Goal: Task Accomplishment & Management: Manage account settings

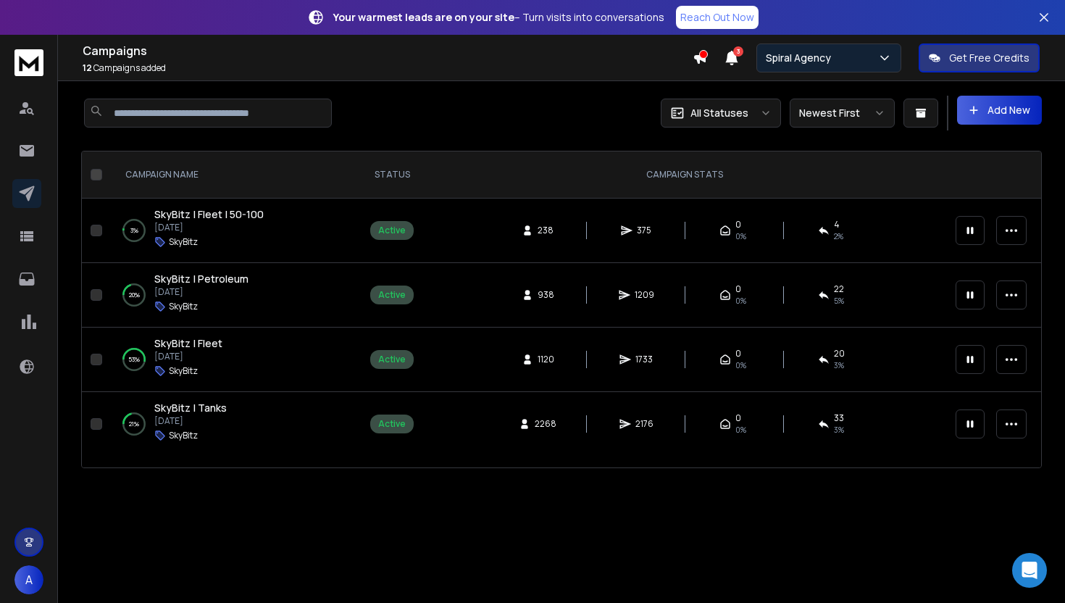
click at [818, 61] on p "Spiral Agency" at bounding box center [801, 58] width 71 height 14
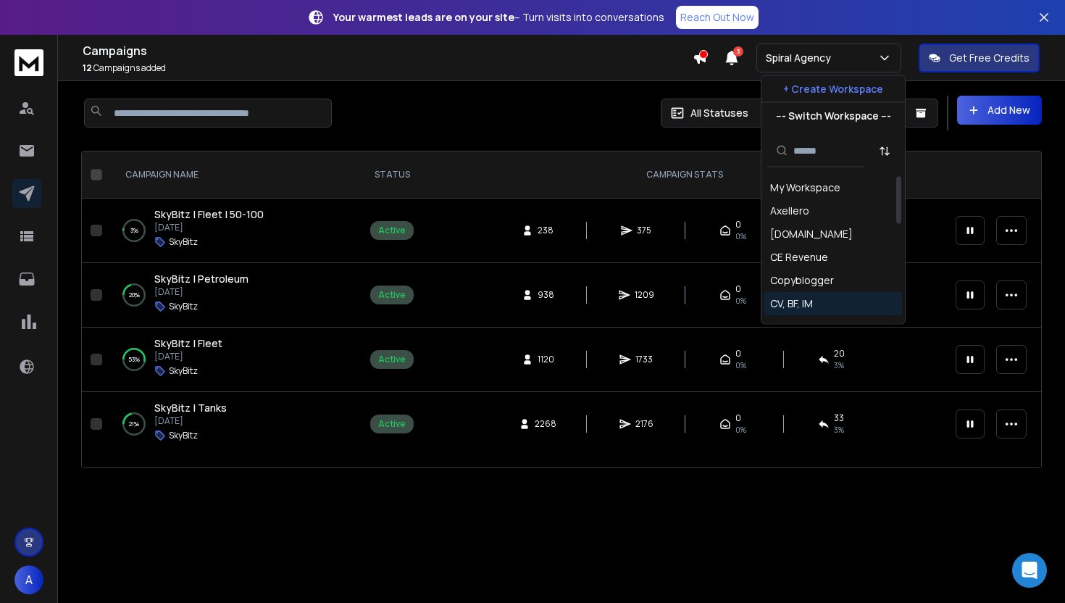
click at [812, 292] on div "CV, BF, IM" at bounding box center [833, 303] width 138 height 23
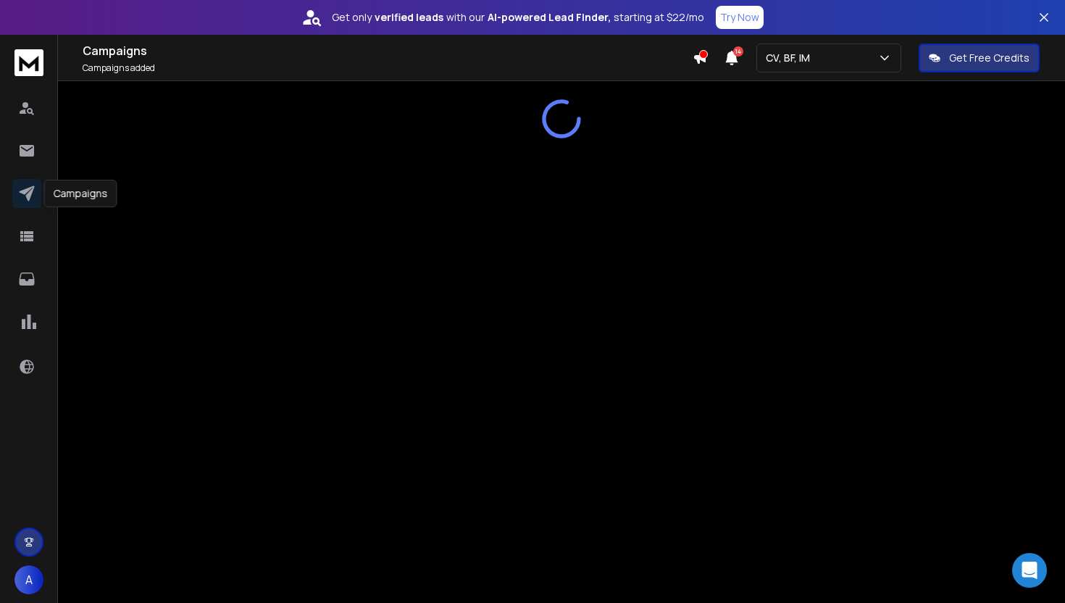
click at [29, 196] on icon at bounding box center [26, 192] width 15 height 15
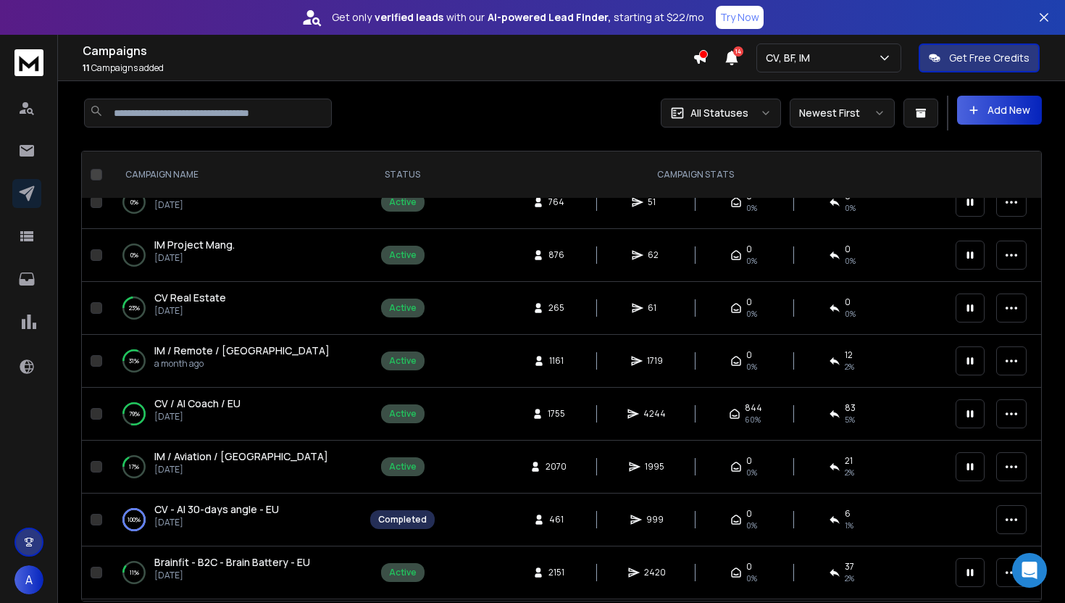
scroll to position [28, 0]
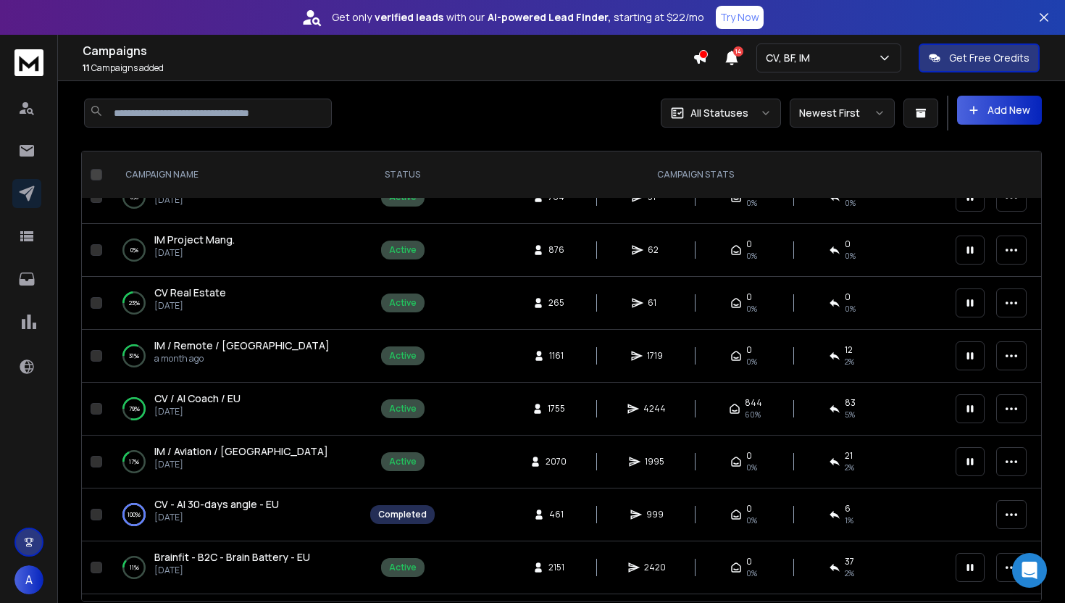
click at [198, 402] on span "CV / AI Coach / EU" at bounding box center [197, 398] width 86 height 14
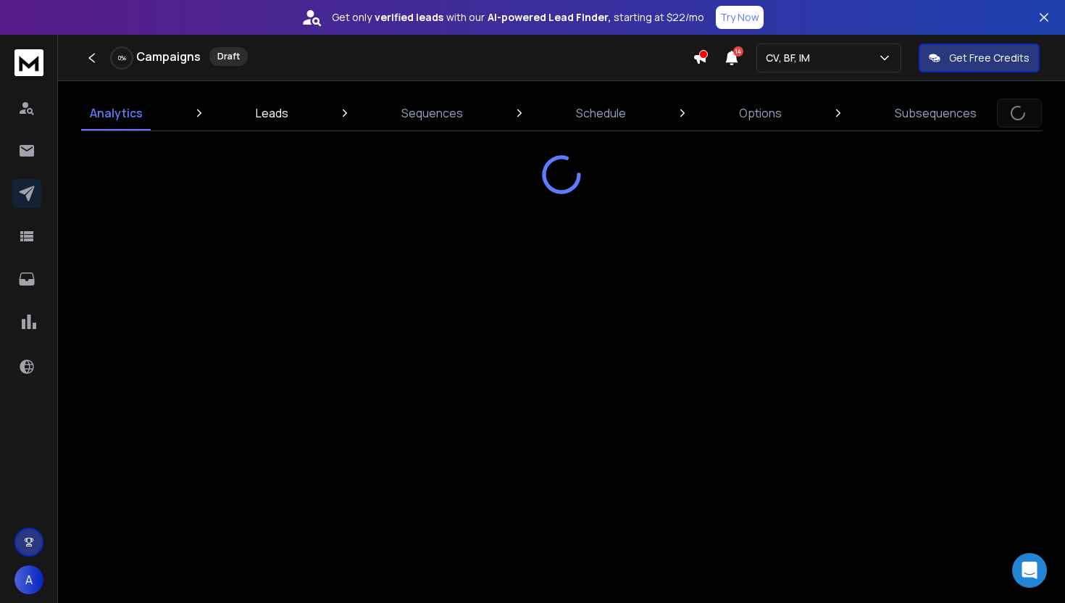
click at [256, 117] on p "Leads" at bounding box center [272, 112] width 33 height 17
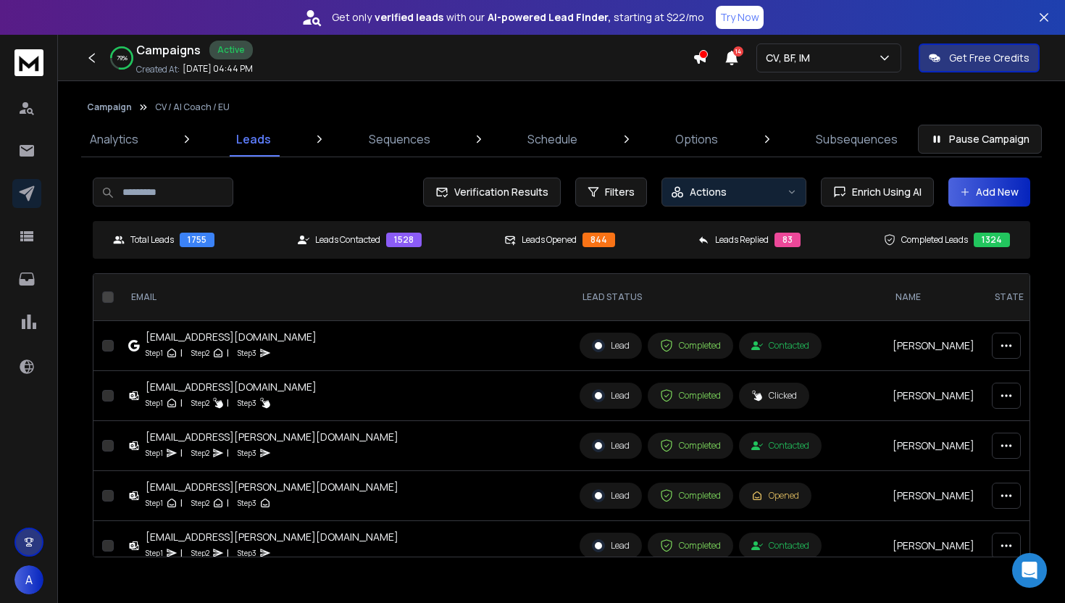
click at [736, 191] on div "Actions" at bounding box center [726, 192] width 110 height 14
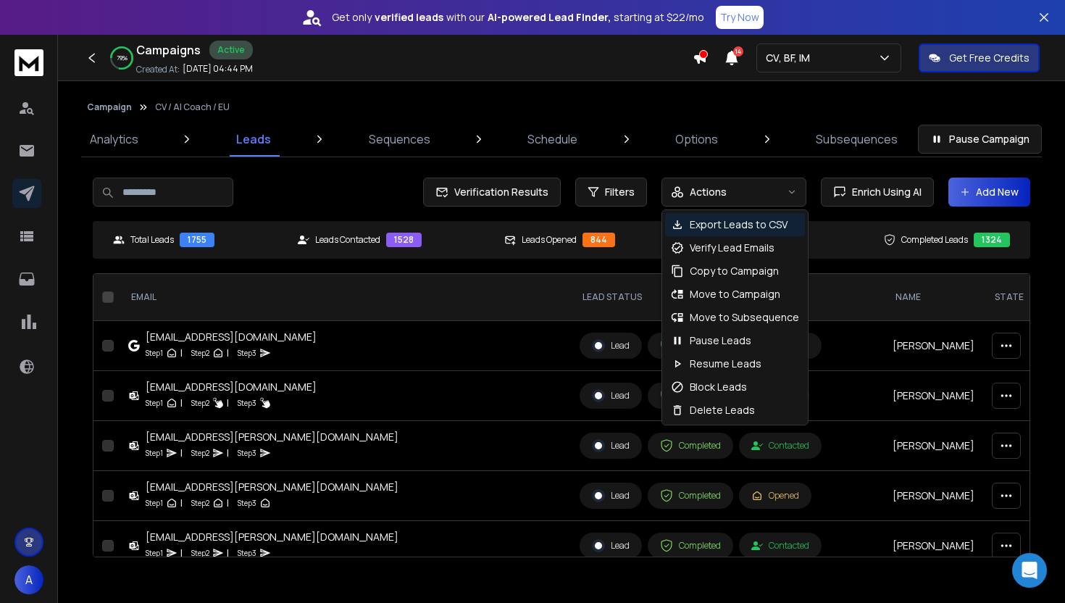
click at [732, 227] on p "Export Leads to CSV" at bounding box center [739, 224] width 98 height 14
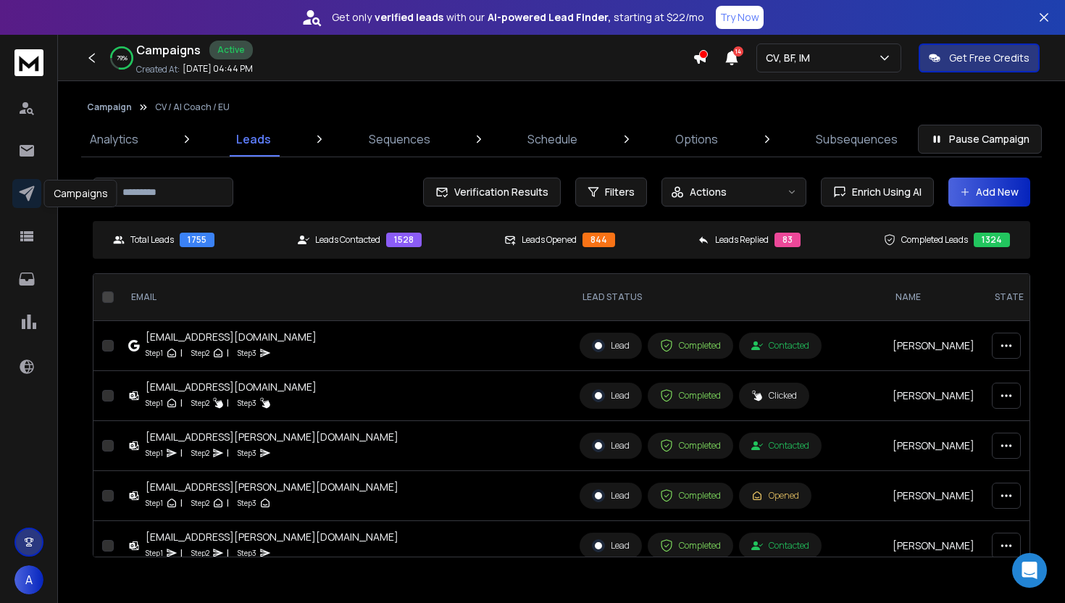
click at [35, 196] on icon at bounding box center [26, 193] width 17 height 17
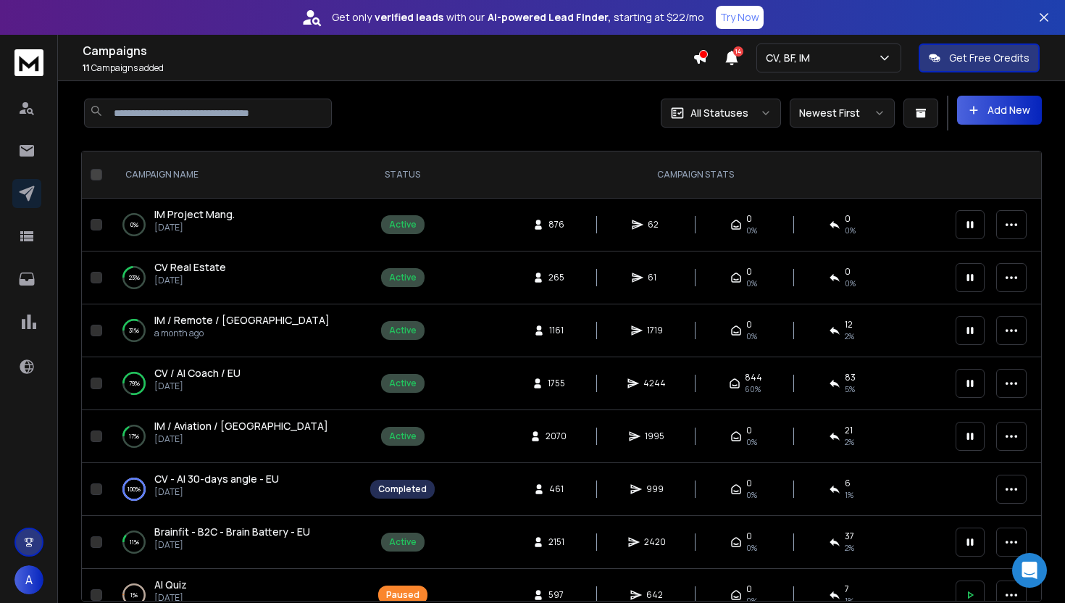
scroll to position [66, 0]
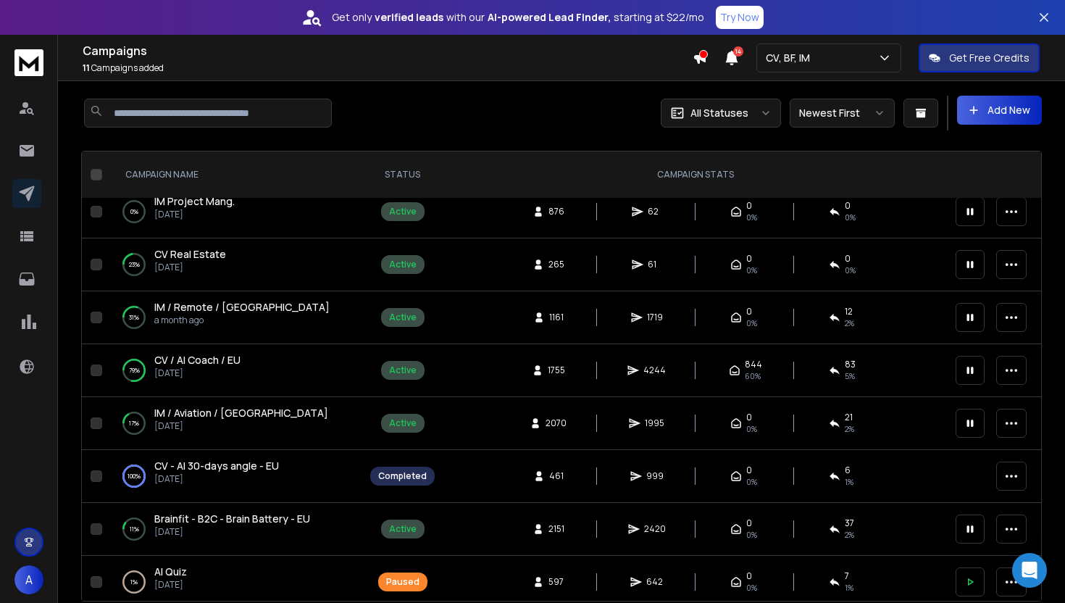
click at [246, 464] on span "CV - AI 30-days angle - EU" at bounding box center [216, 466] width 125 height 14
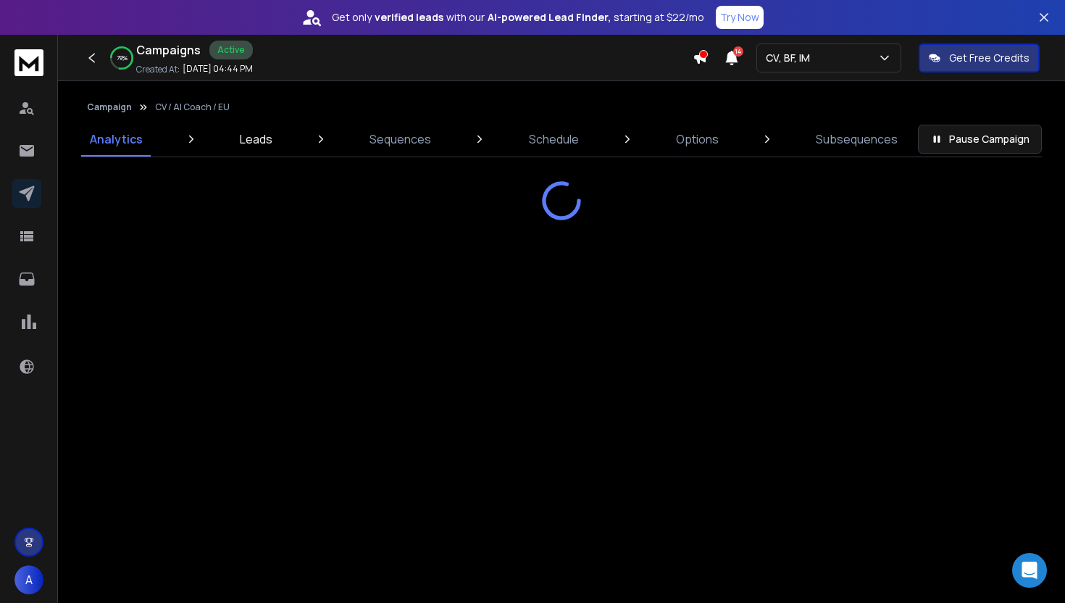
click at [264, 145] on p "Leads" at bounding box center [256, 138] width 33 height 17
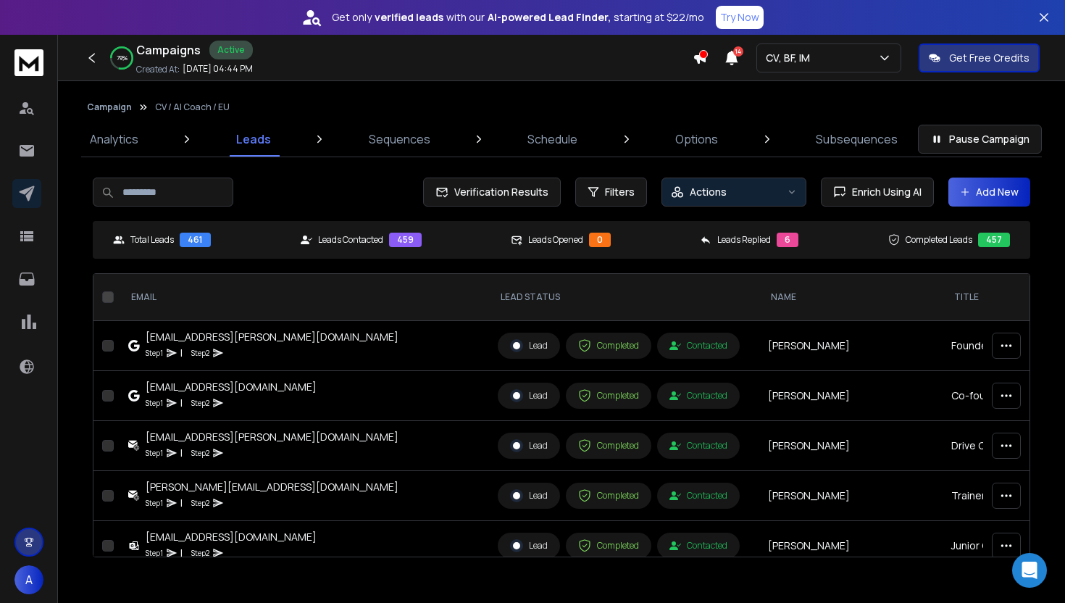
click at [713, 198] on p "Actions" at bounding box center [708, 192] width 37 height 14
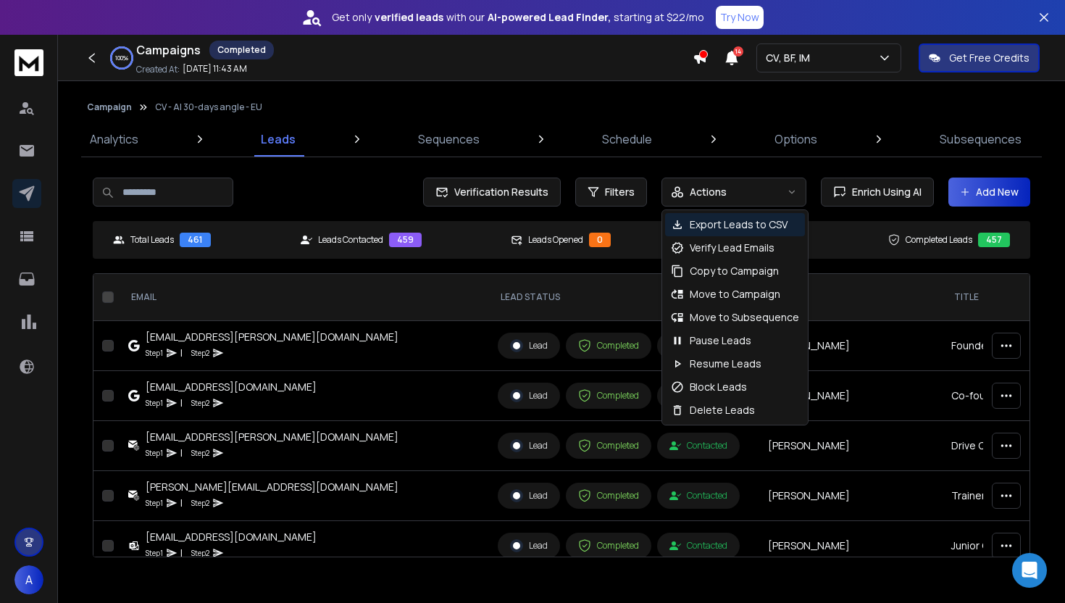
click at [711, 228] on p "Export Leads to CSV" at bounding box center [739, 224] width 98 height 14
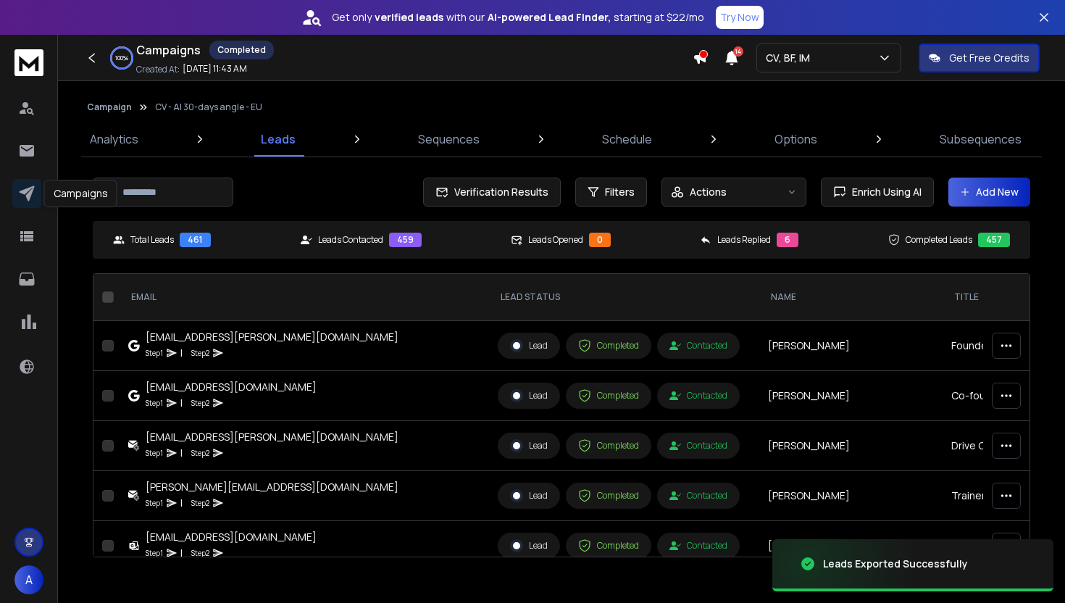
click at [22, 191] on icon at bounding box center [26, 192] width 15 height 15
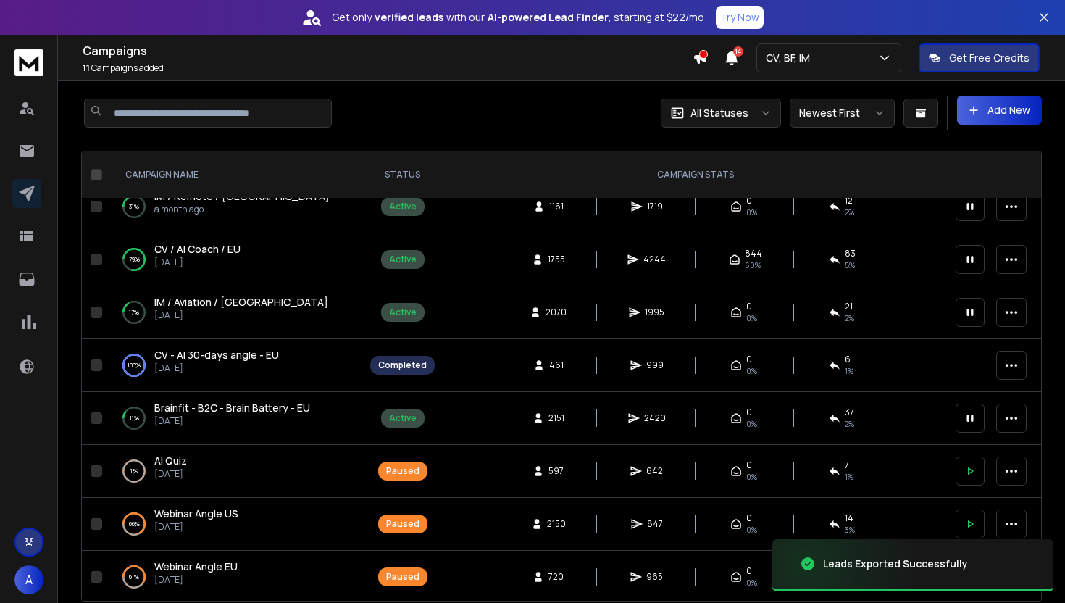
scroll to position [191, 0]
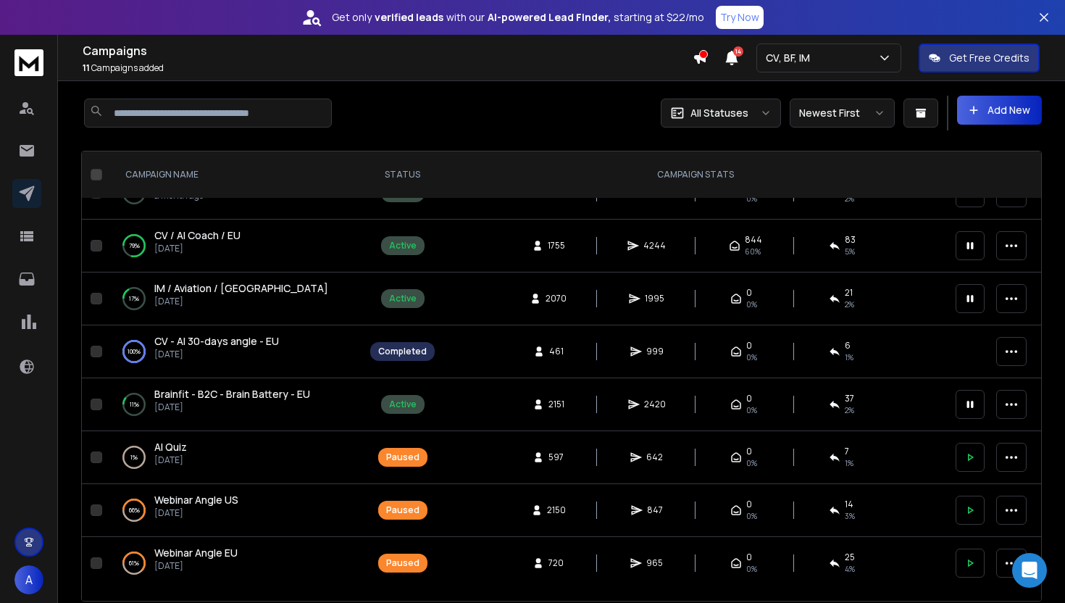
click at [221, 501] on span "Webinar Angle US" at bounding box center [196, 500] width 84 height 14
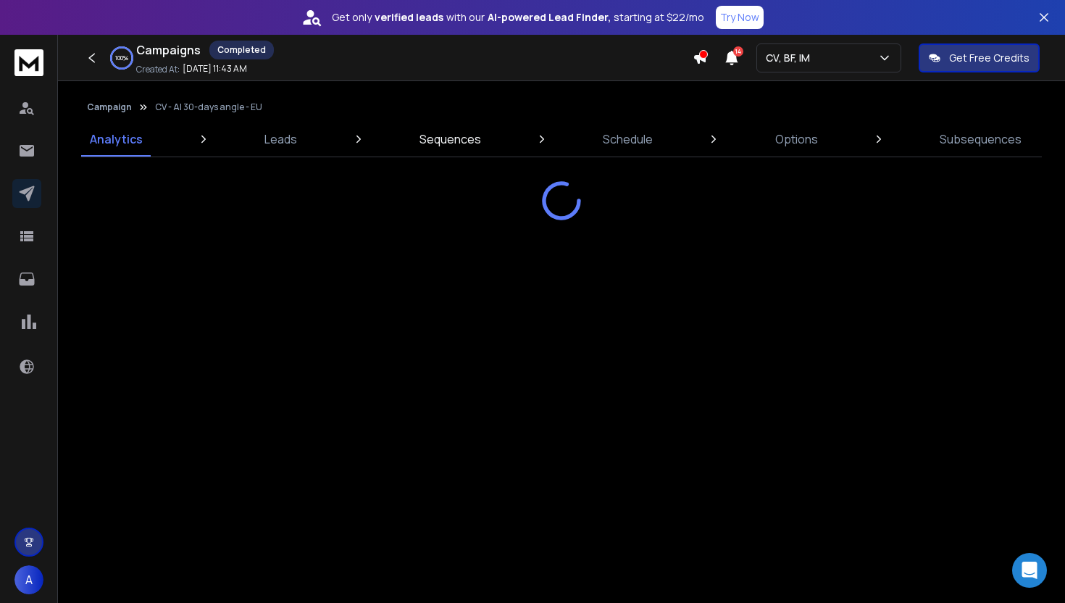
click at [442, 138] on p "Sequences" at bounding box center [450, 138] width 62 height 17
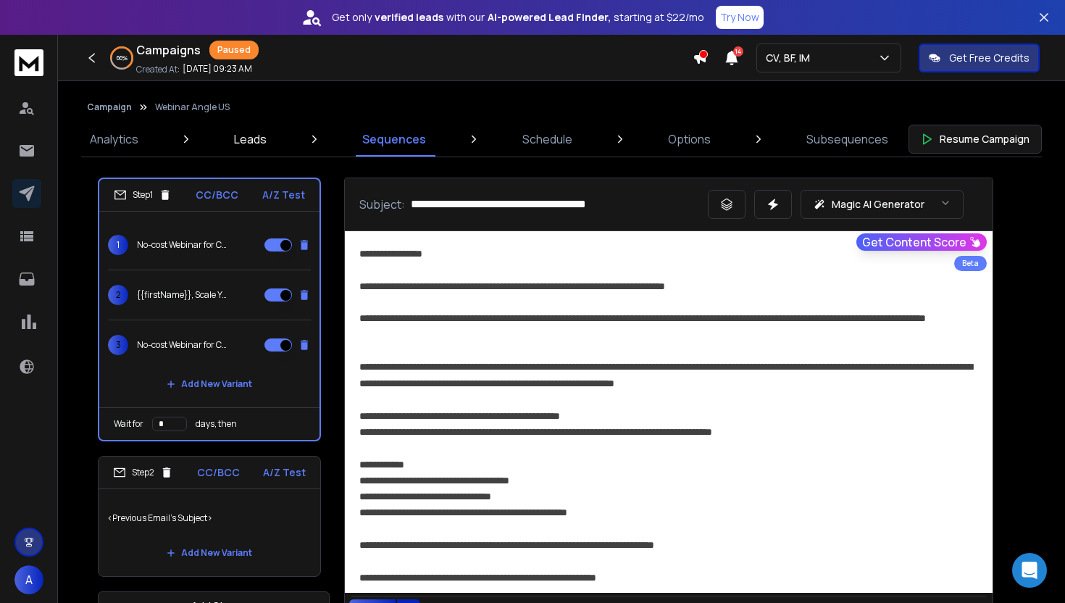
click at [250, 146] on p "Leads" at bounding box center [250, 138] width 33 height 17
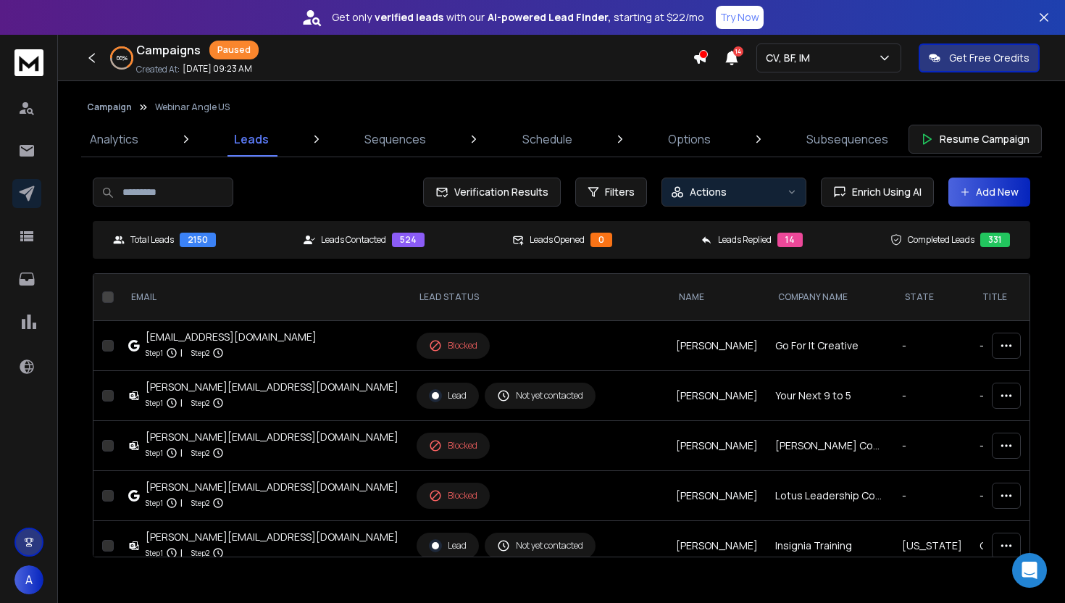
click at [697, 185] on p "Actions" at bounding box center [708, 192] width 37 height 14
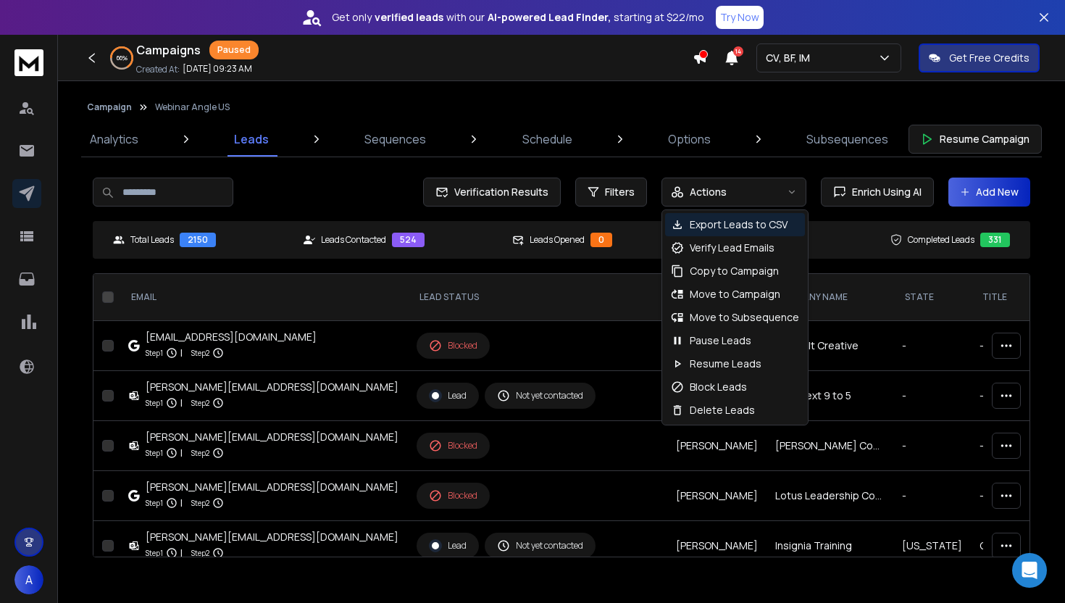
click at [714, 222] on p "Export Leads to CSV" at bounding box center [739, 224] width 98 height 14
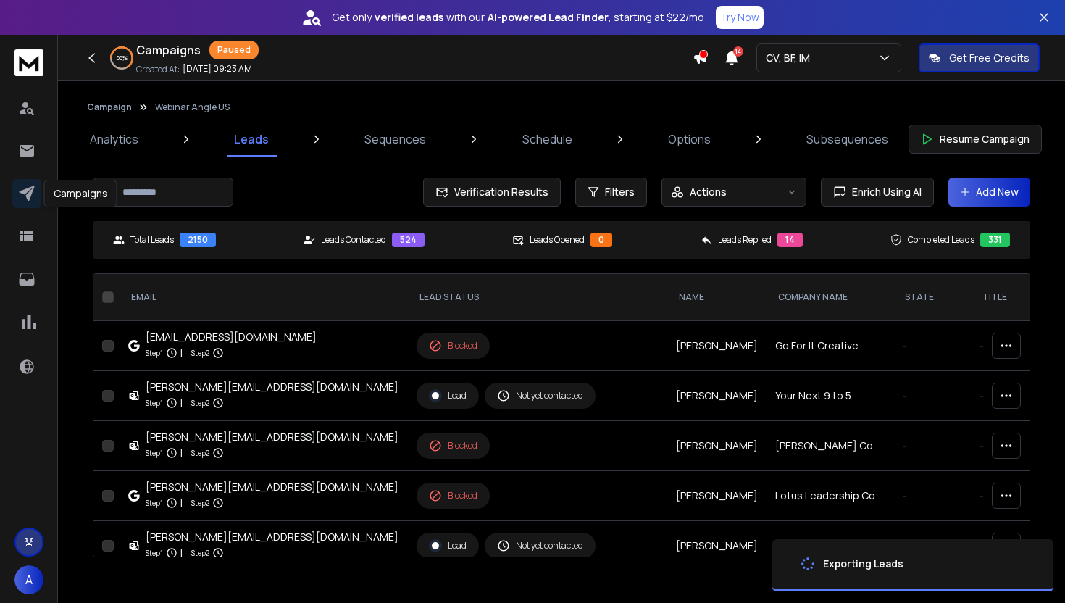
click at [28, 194] on icon at bounding box center [26, 192] width 15 height 15
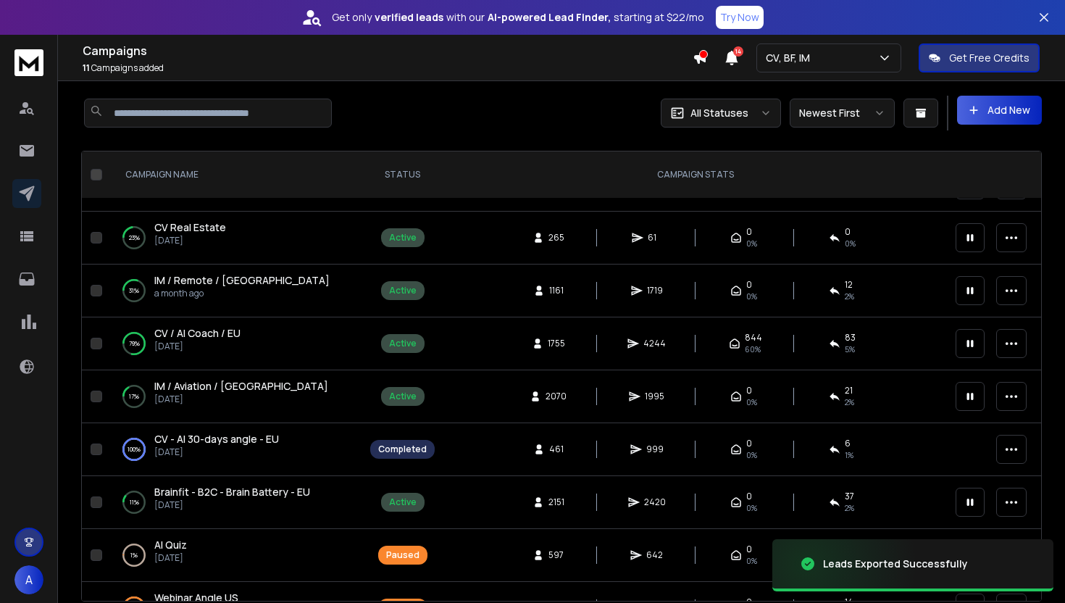
scroll to position [191, 0]
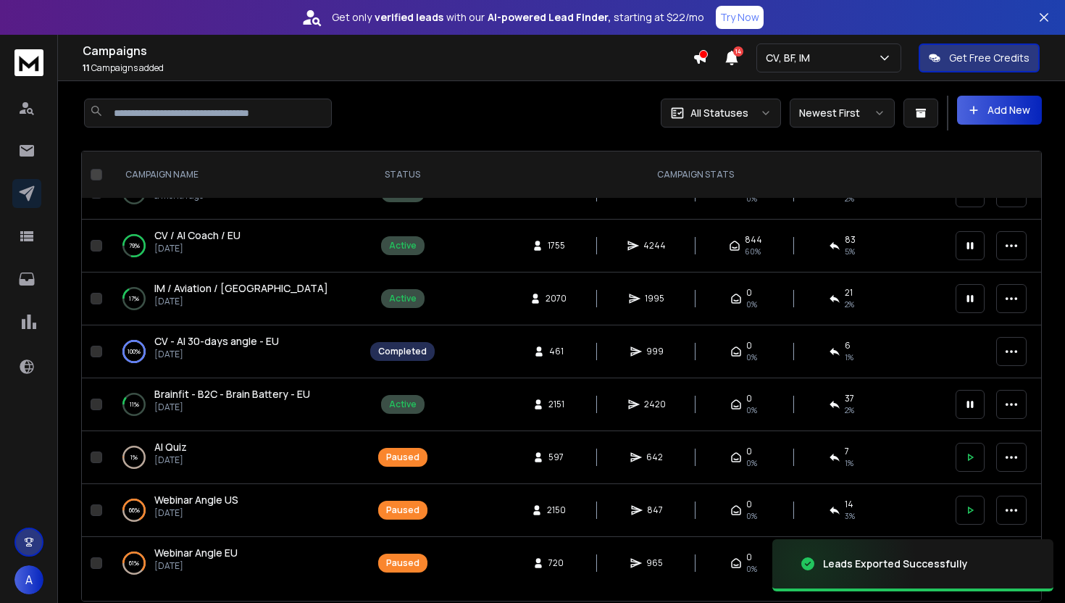
click at [198, 554] on span "Webinar Angle EU" at bounding box center [195, 552] width 83 height 14
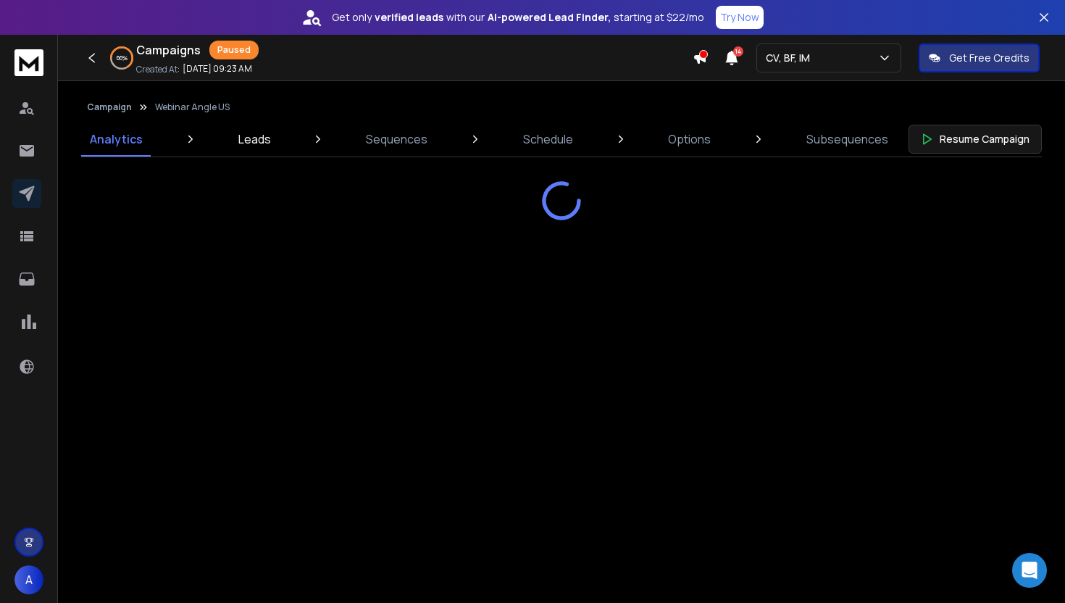
click at [272, 139] on link "Leads" at bounding box center [255, 139] width 50 height 35
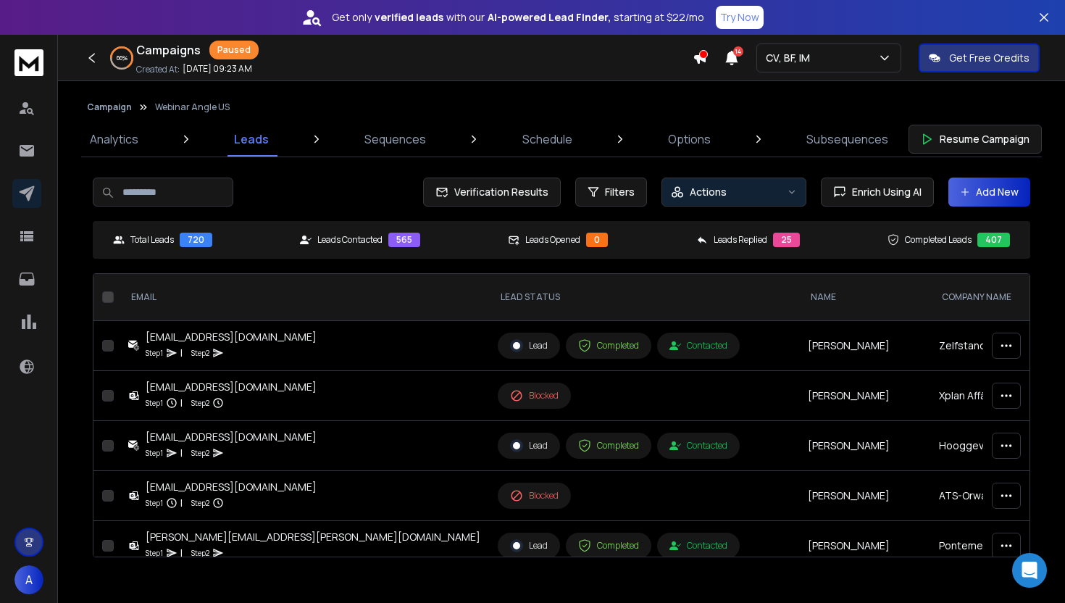
click at [688, 204] on button "Actions" at bounding box center [733, 191] width 145 height 29
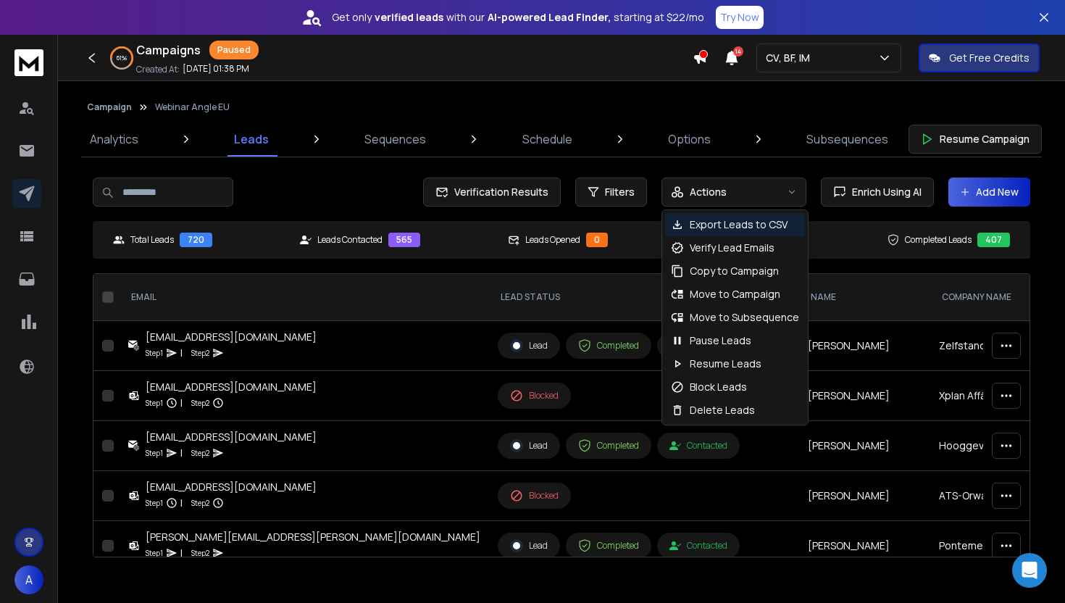
click at [702, 225] on p "Export Leads to CSV" at bounding box center [739, 224] width 98 height 14
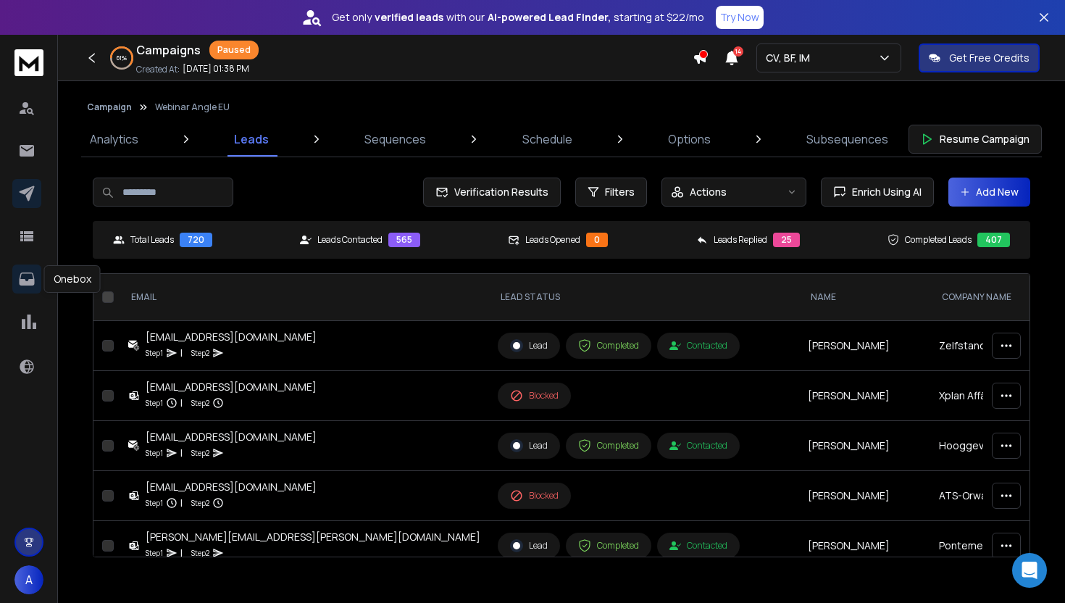
click at [22, 277] on icon at bounding box center [26, 278] width 17 height 17
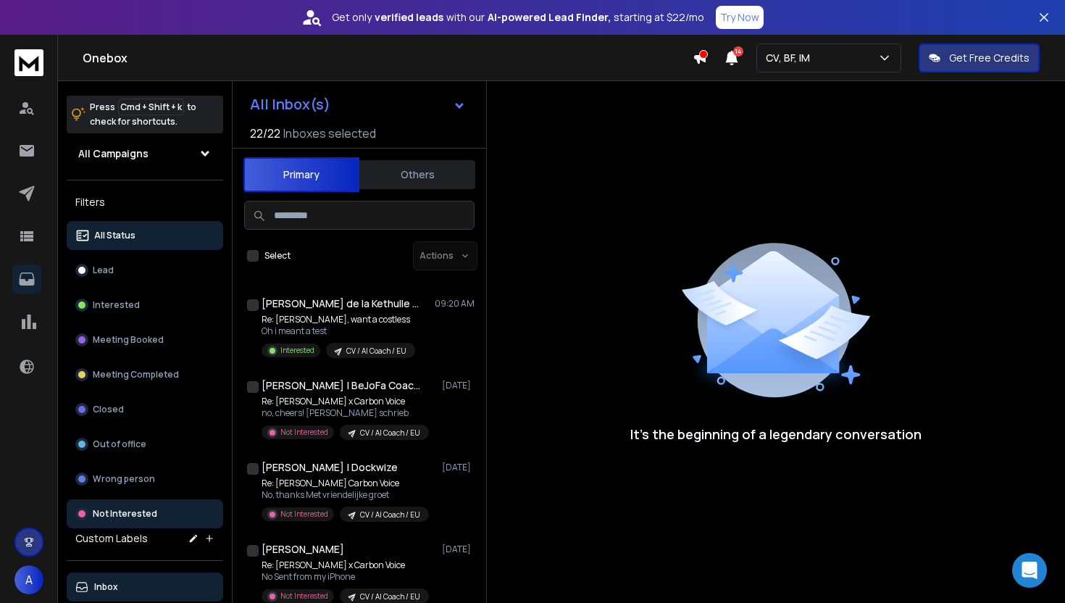
click at [159, 503] on button "Not Interested" at bounding box center [145, 513] width 156 height 29
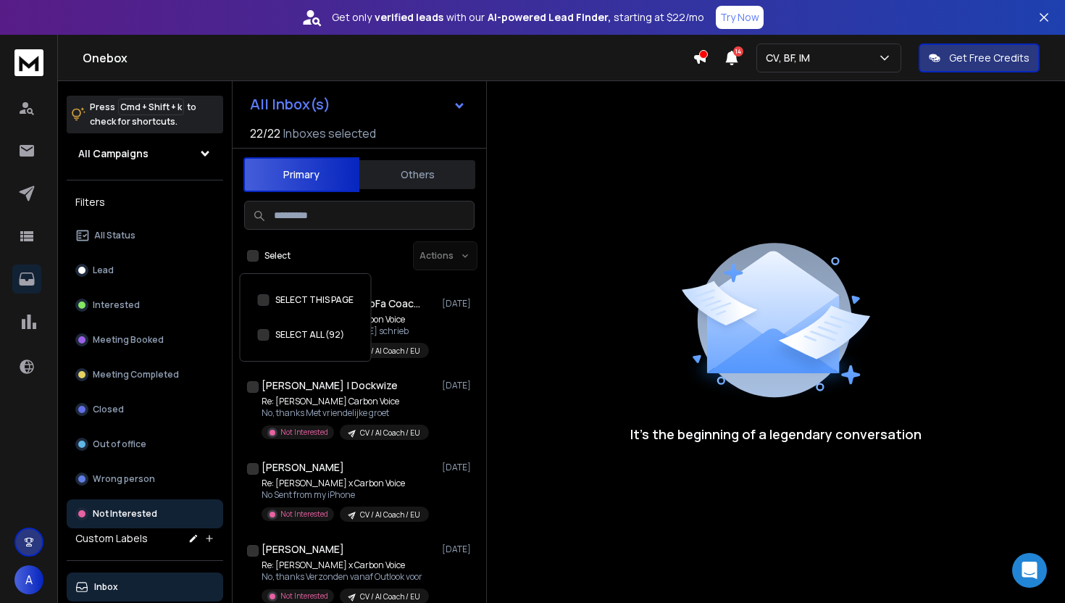
click at [252, 253] on button "SELECT THIS PAGE" at bounding box center [253, 256] width 12 height 12
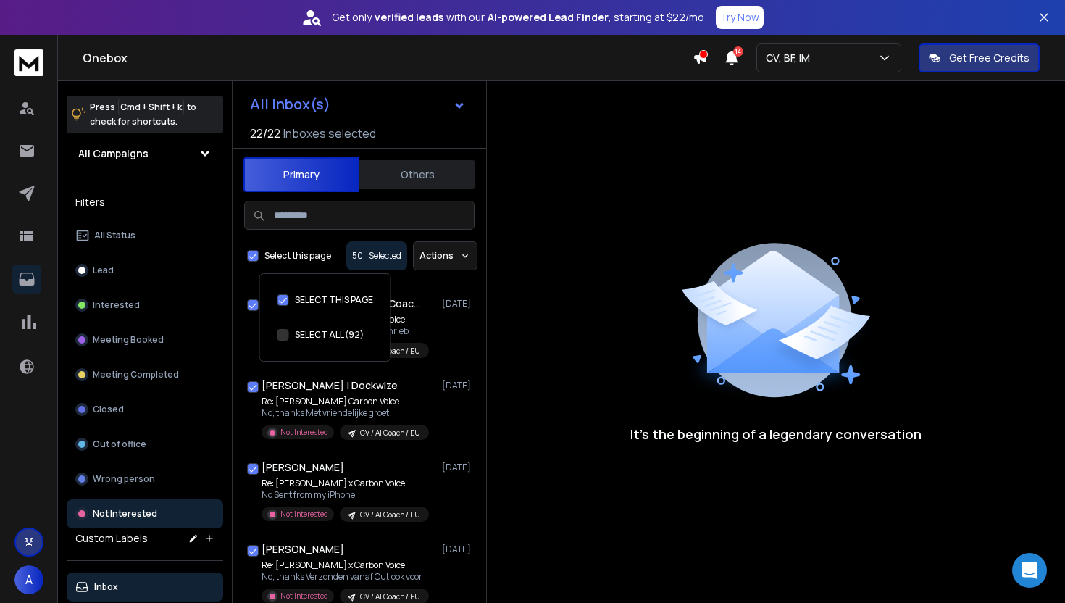
click at [283, 335] on button "SELECT THIS PAGE" at bounding box center [283, 335] width 12 height 12
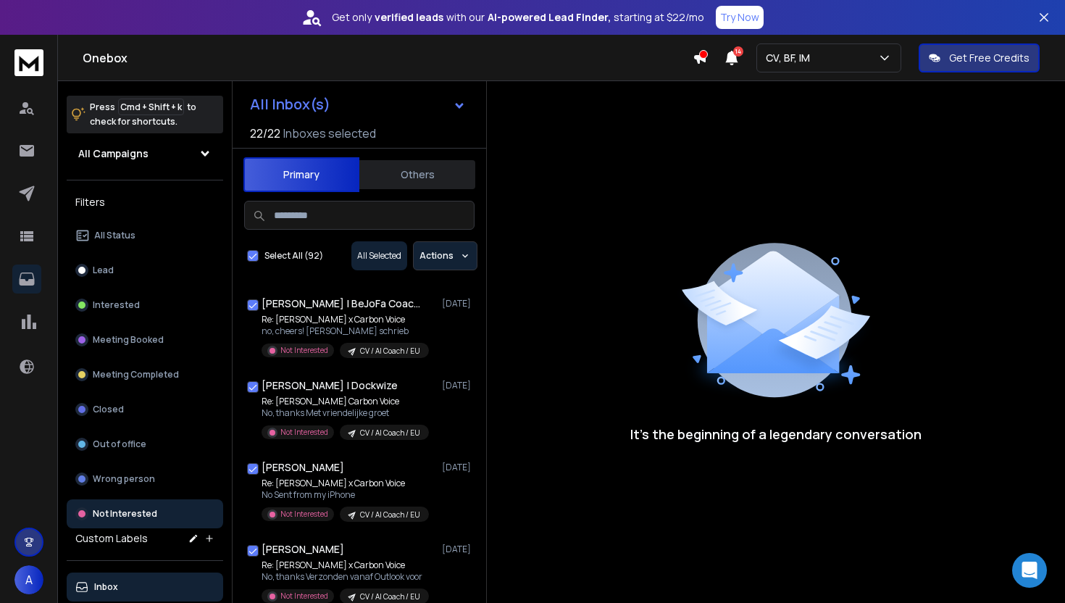
click at [461, 260] on icon "button" at bounding box center [465, 256] width 12 height 12
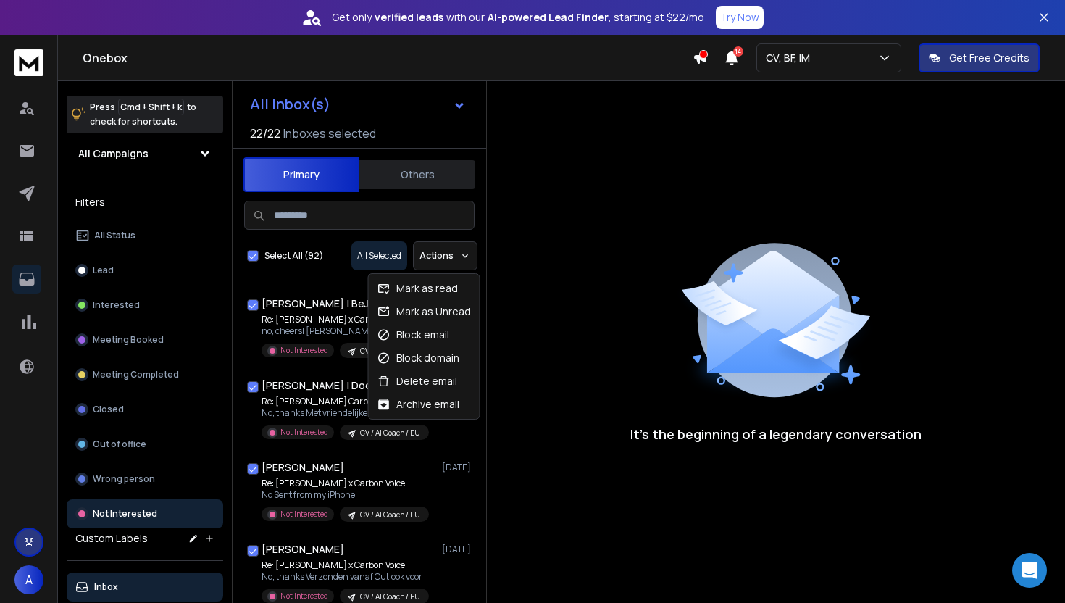
click at [493, 215] on div "It’s the beginning of a legendary conversation" at bounding box center [776, 337] width 578 height 512
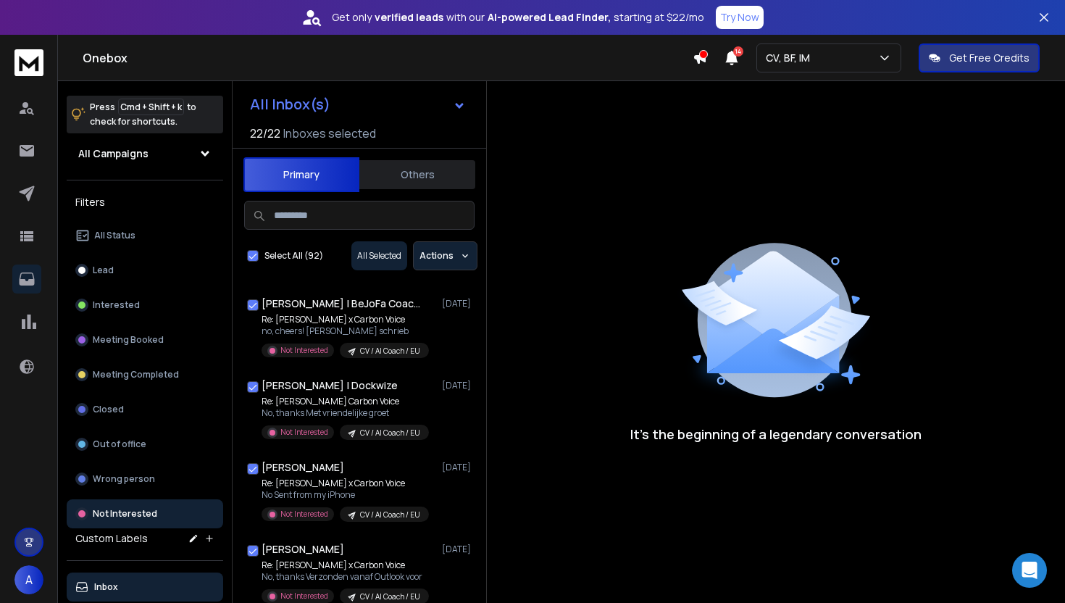
click at [458, 261] on button "Actions" at bounding box center [445, 255] width 64 height 29
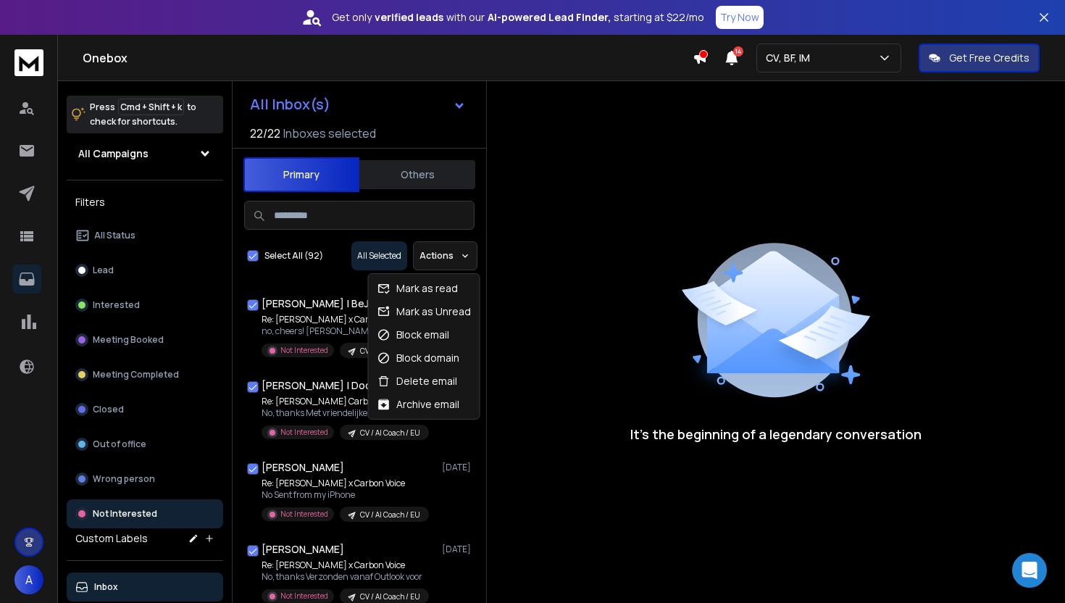
click at [513, 241] on div "It’s the beginning of a legendary conversation" at bounding box center [776, 337] width 578 height 512
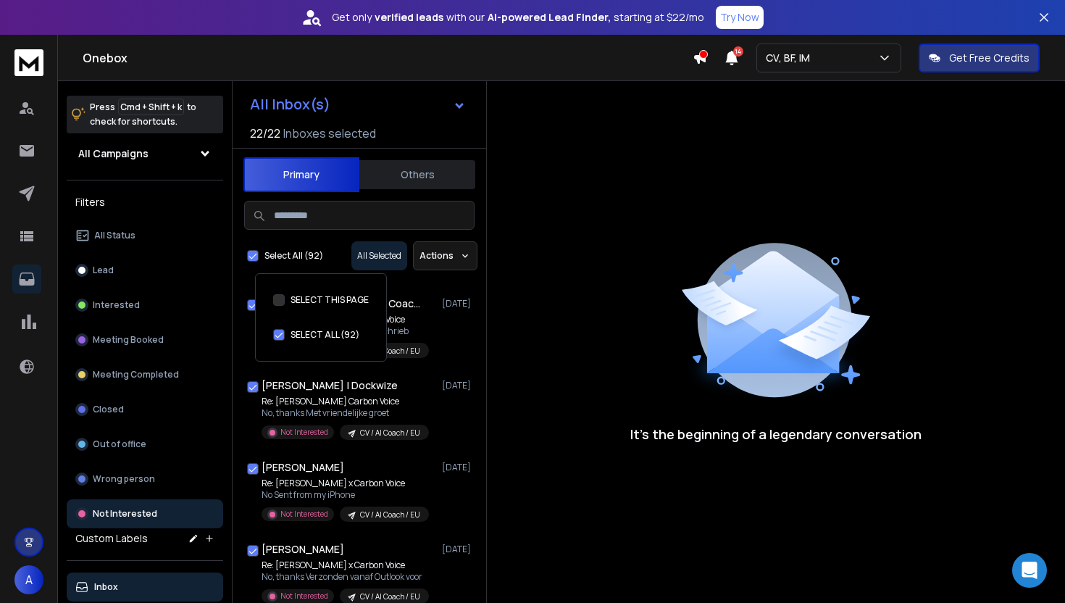
click at [254, 256] on button "SELECT THIS PAGE" at bounding box center [253, 256] width 12 height 12
click at [252, 256] on button "SELECT THIS PAGE" at bounding box center [253, 256] width 12 height 12
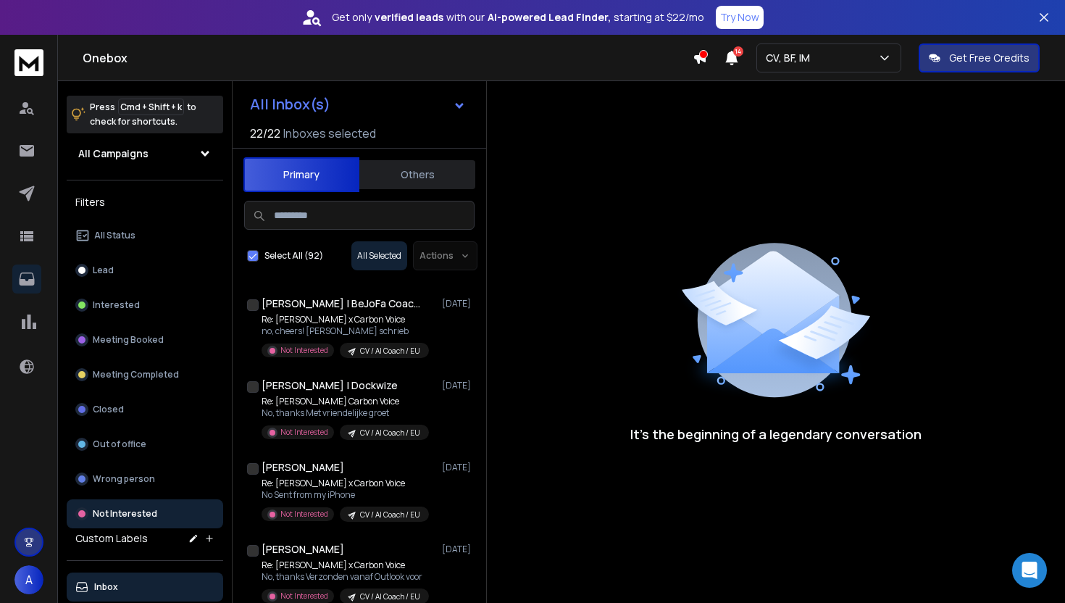
click at [252, 256] on button "Select All (92)" at bounding box center [253, 256] width 12 height 12
click at [161, 584] on button "Inbox" at bounding box center [145, 586] width 156 height 29
click at [28, 268] on link at bounding box center [26, 278] width 29 height 29
click at [27, 192] on icon at bounding box center [26, 193] width 17 height 17
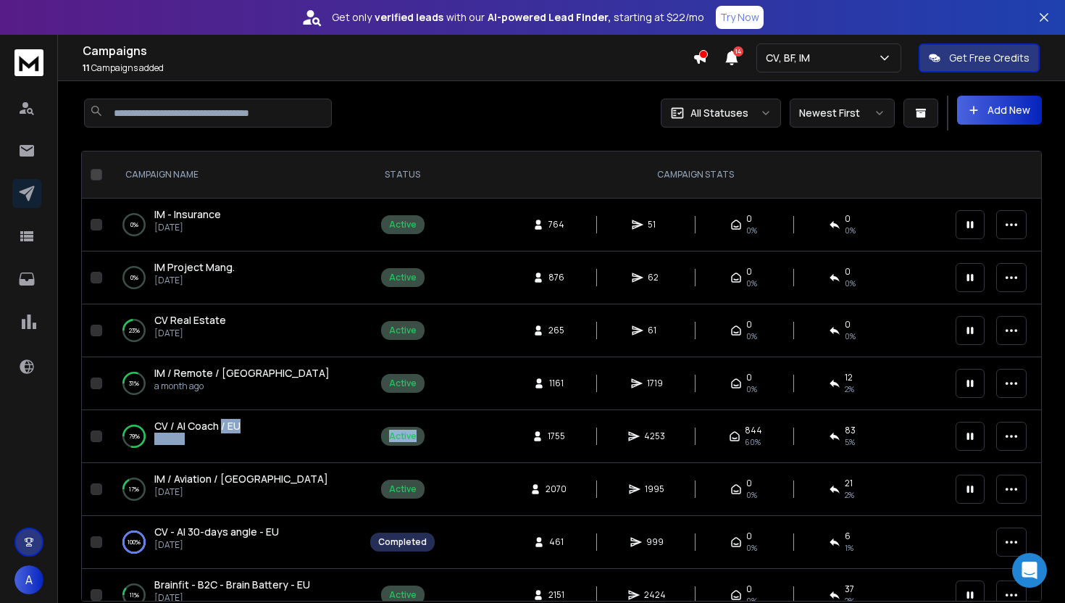
drag, startPoint x: 433, startPoint y: 455, endPoint x: 219, endPoint y: 429, distance: 216.0
click at [219, 429] on tr "79 % CV / AI Coach / EU 2 months ago Active 1755 4253 844 60 % 83 5 %" at bounding box center [561, 436] width 959 height 53
click at [249, 437] on div "79 % CV / AI Coach / EU 2 months ago" at bounding box center [234, 436] width 225 height 35
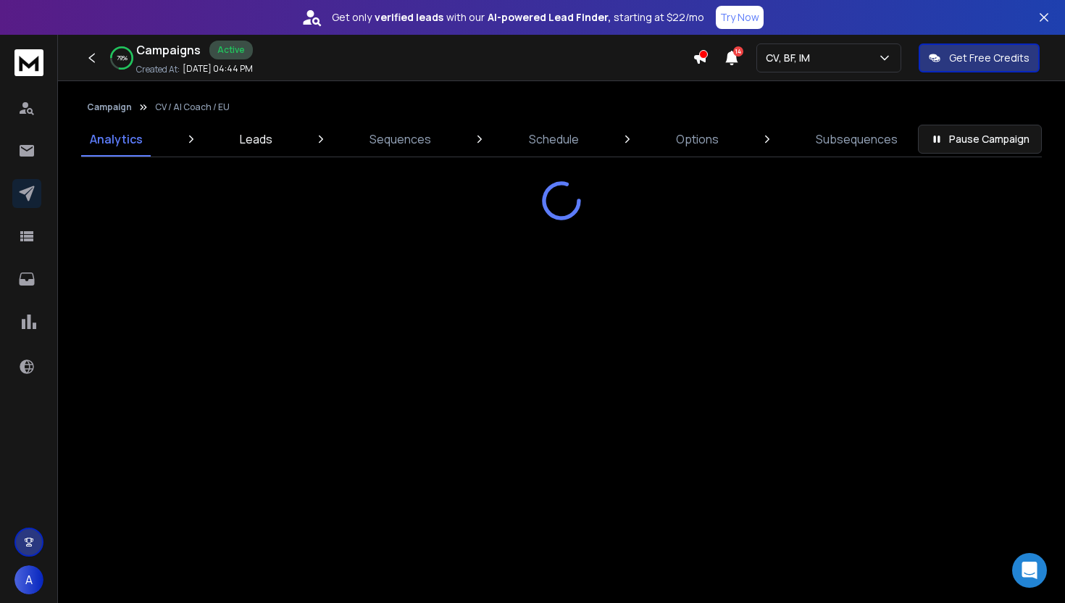
click at [254, 135] on p "Leads" at bounding box center [256, 138] width 33 height 17
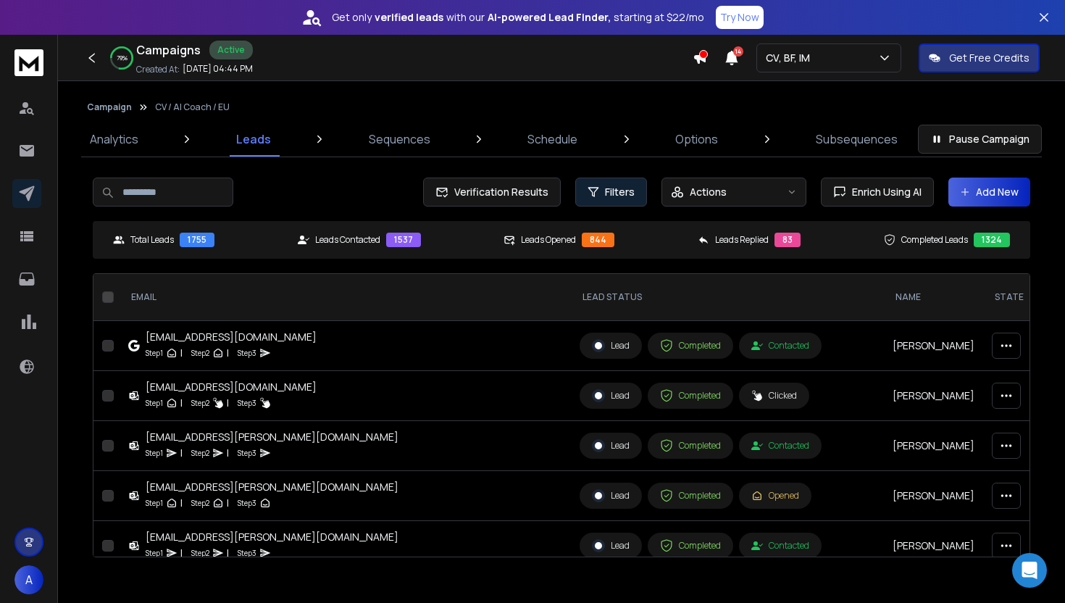
click at [625, 189] on span "Filters" at bounding box center [620, 192] width 30 height 14
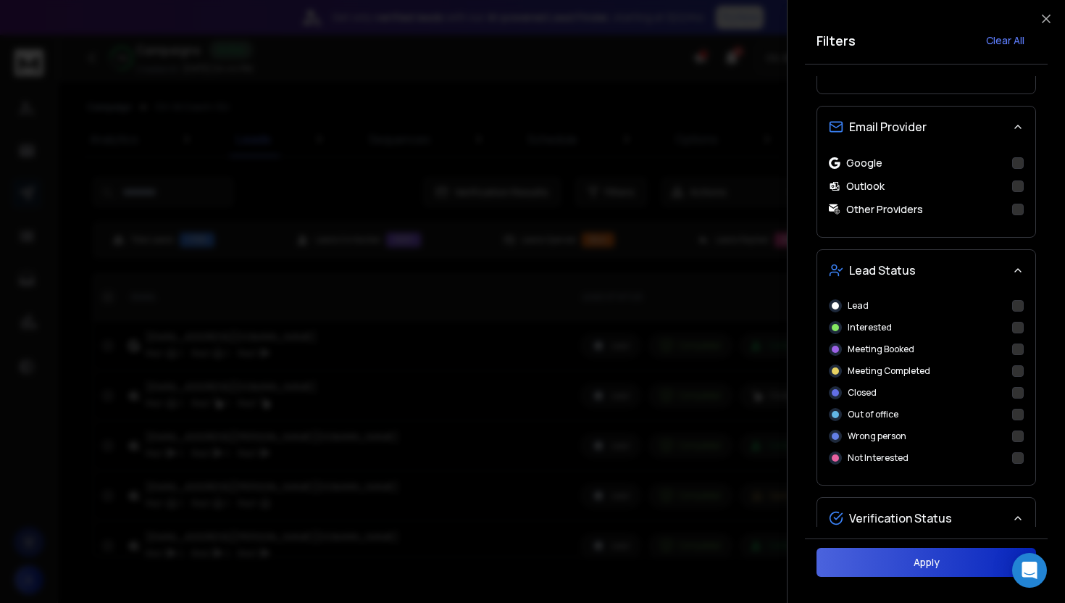
scroll to position [476, 0]
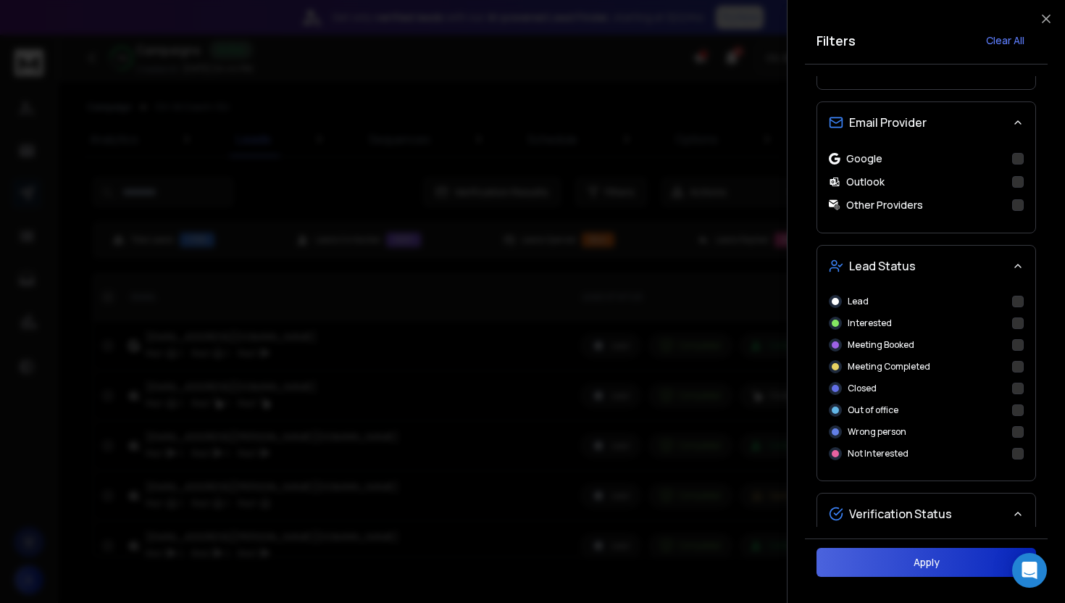
click at [1018, 457] on Interested "Not Interested" at bounding box center [1018, 454] width 12 height 12
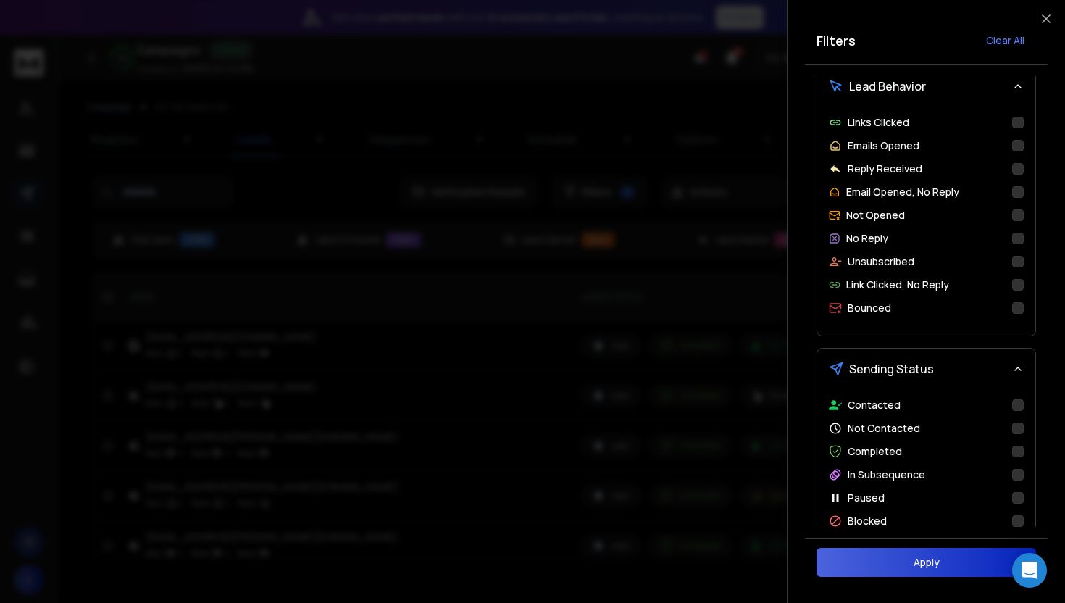
scroll to position [0, 0]
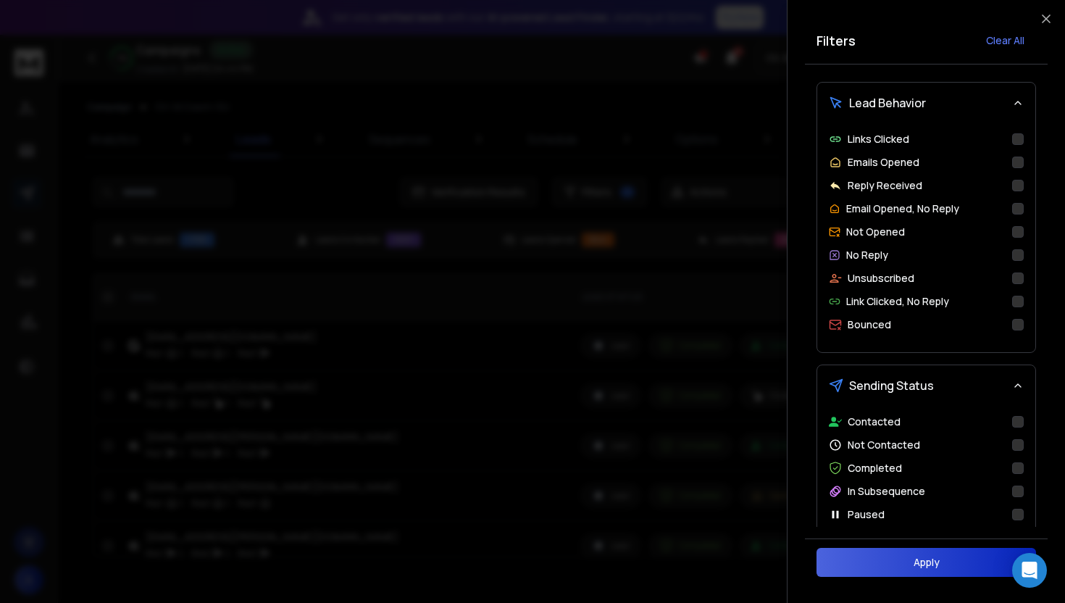
click at [1017, 183] on button "Reply Received" at bounding box center [1018, 186] width 12 height 12
click at [918, 564] on button "Apply" at bounding box center [925, 562] width 219 height 29
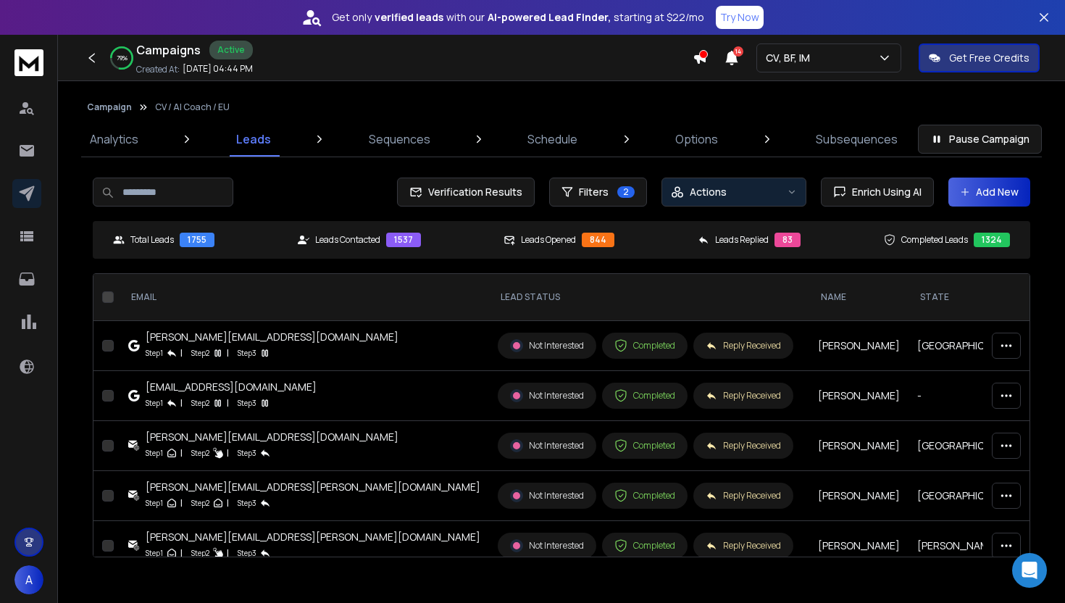
click at [780, 190] on div "Actions" at bounding box center [726, 192] width 110 height 14
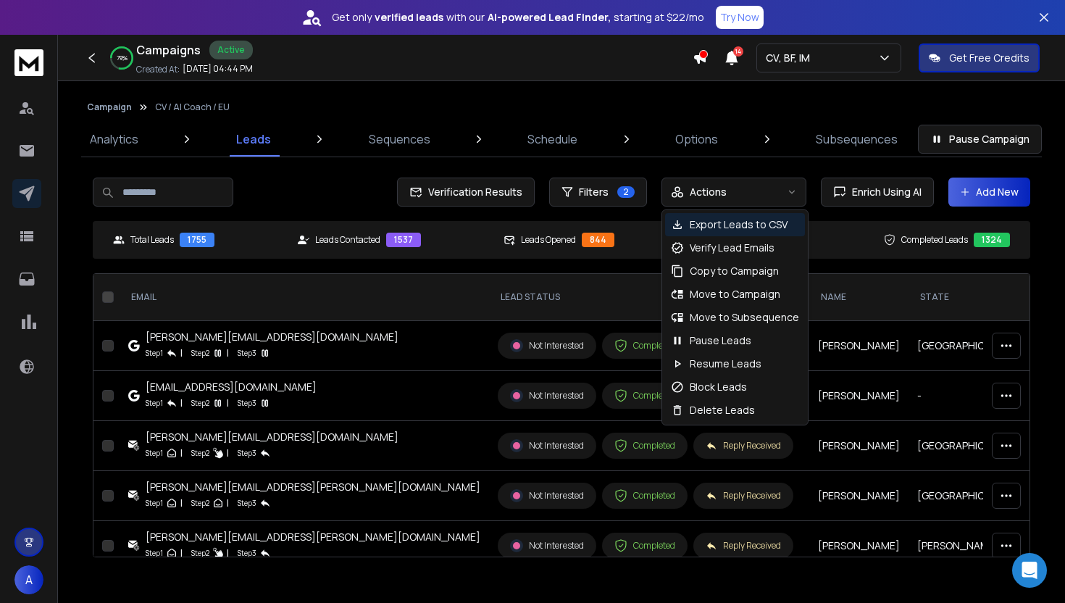
click at [741, 220] on p "Export Leads to CSV" at bounding box center [739, 224] width 98 height 14
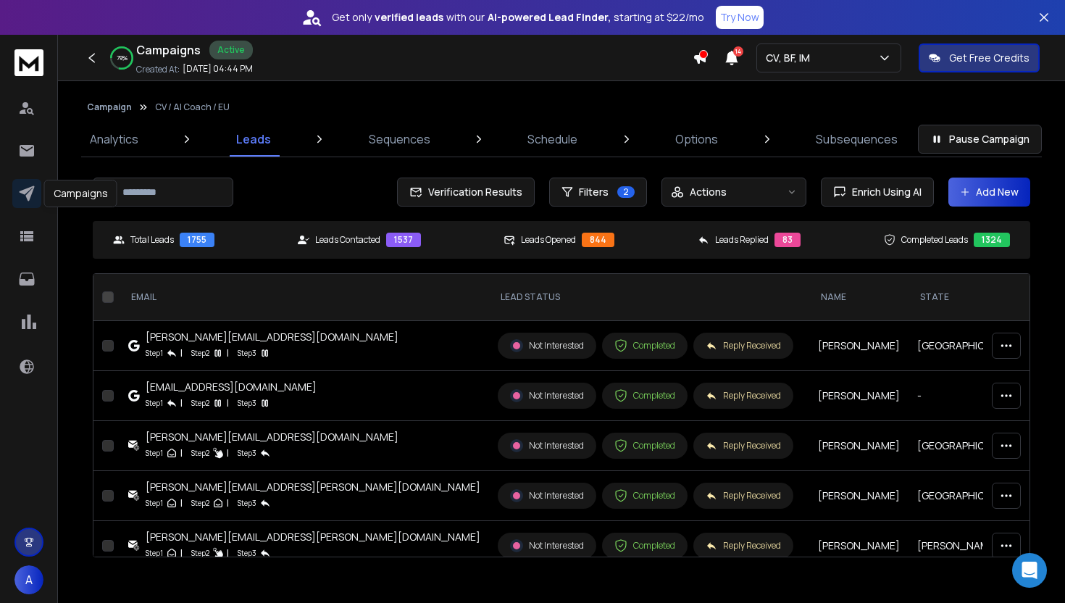
click at [25, 195] on icon at bounding box center [26, 192] width 15 height 15
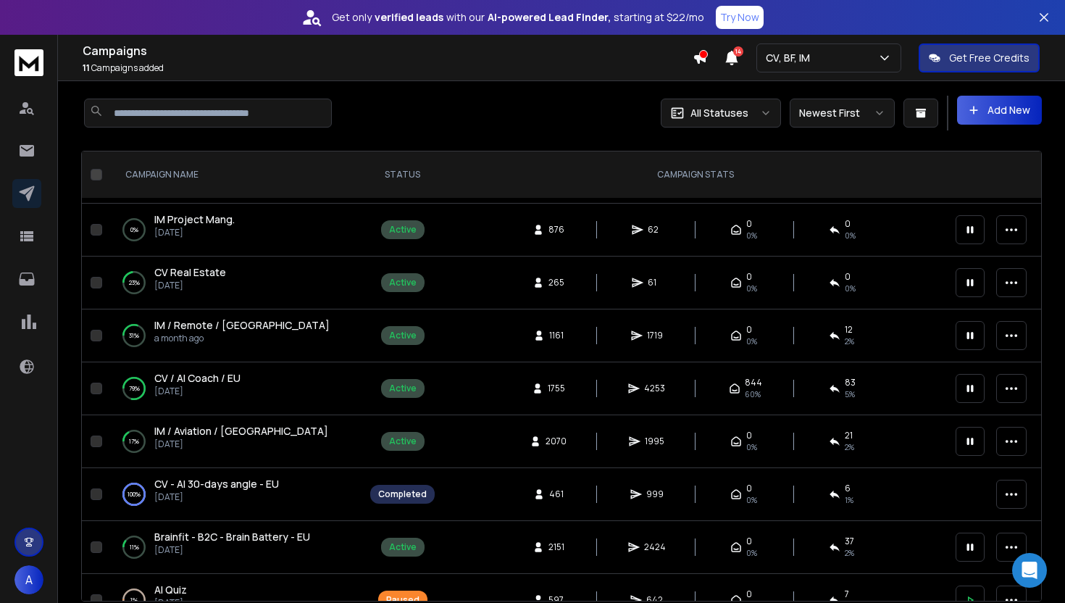
scroll to position [191, 0]
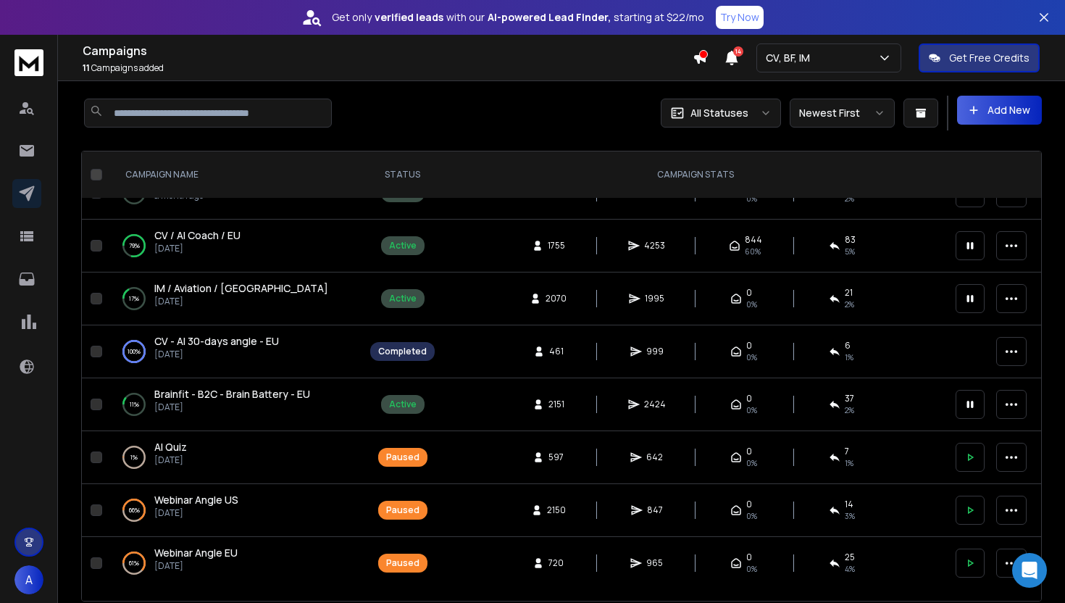
click at [194, 499] on span "Webinar Angle US" at bounding box center [196, 500] width 84 height 14
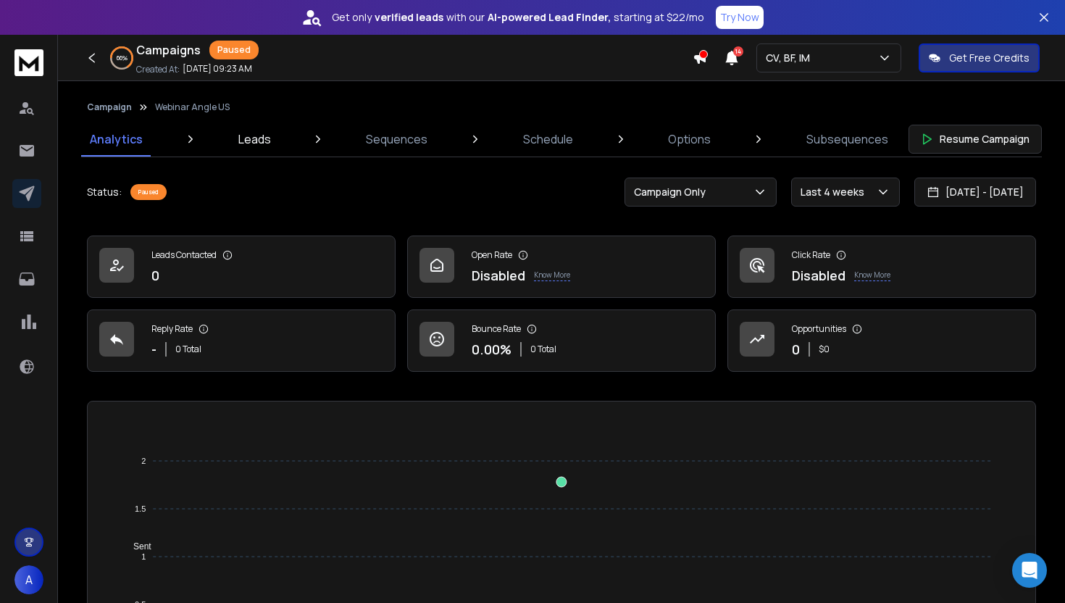
click at [264, 142] on p "Leads" at bounding box center [254, 138] width 33 height 17
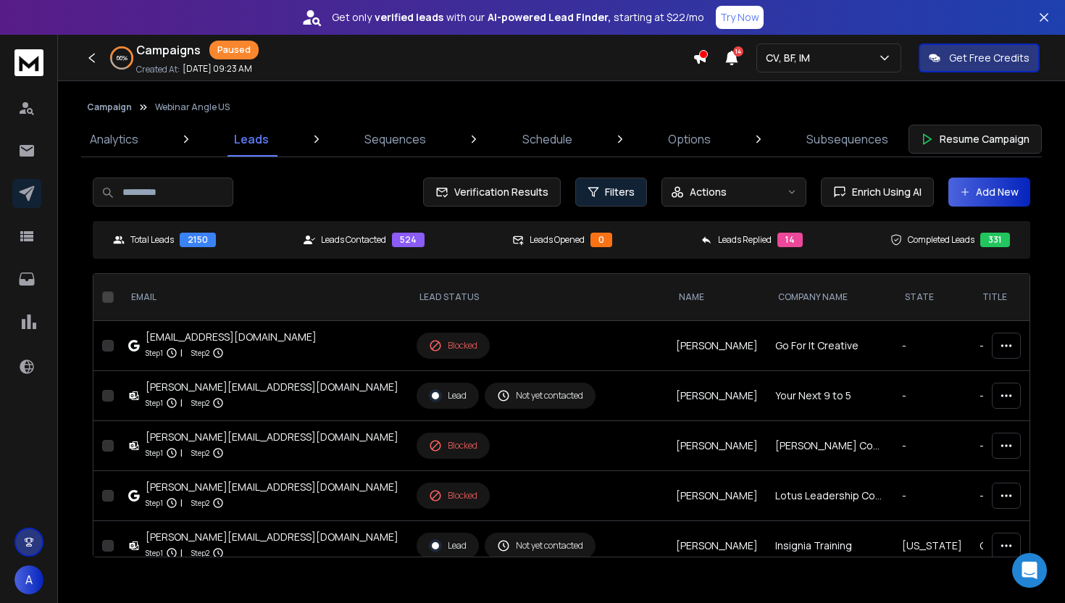
click at [617, 196] on span "Filters" at bounding box center [620, 192] width 30 height 14
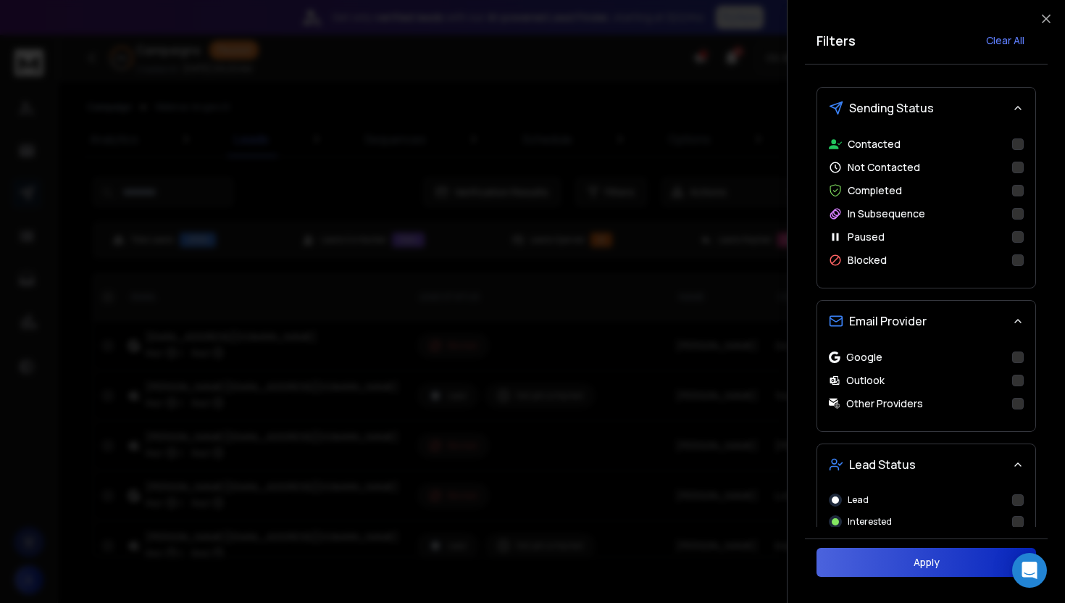
scroll to position [626, 0]
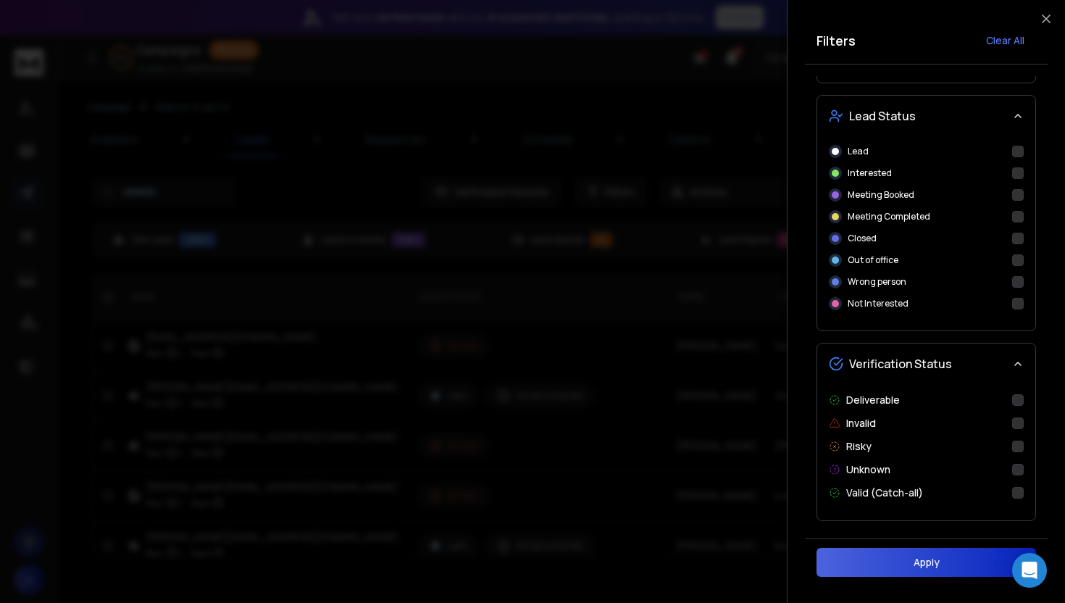
click at [1019, 304] on Interested "Not Interested" at bounding box center [1018, 304] width 12 height 12
click at [934, 564] on button "Apply" at bounding box center [925, 562] width 219 height 29
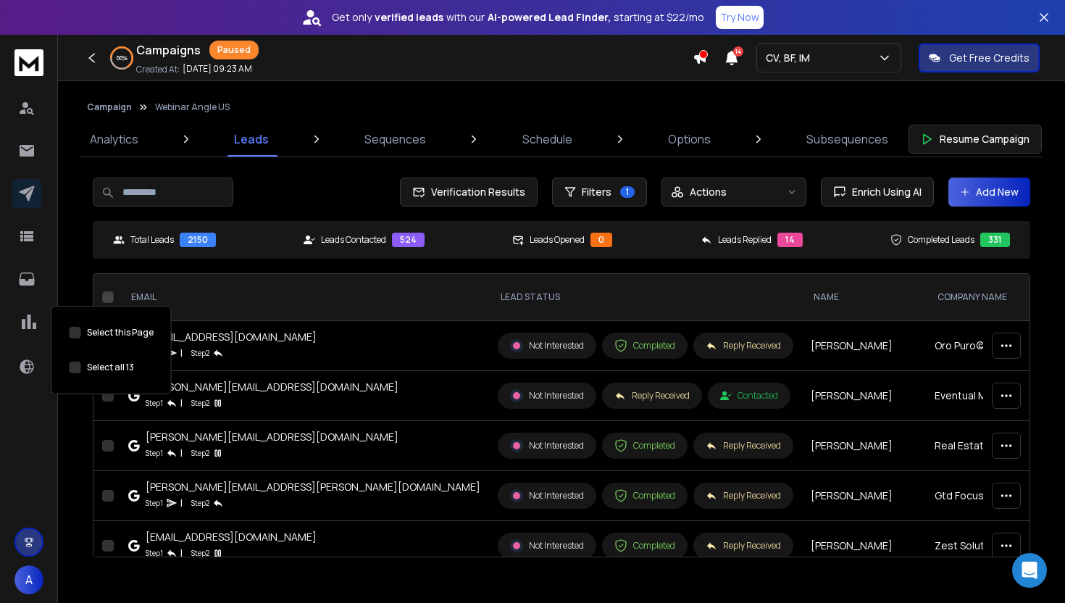
click at [109, 300] on button "Select this Page" at bounding box center [108, 297] width 12 height 12
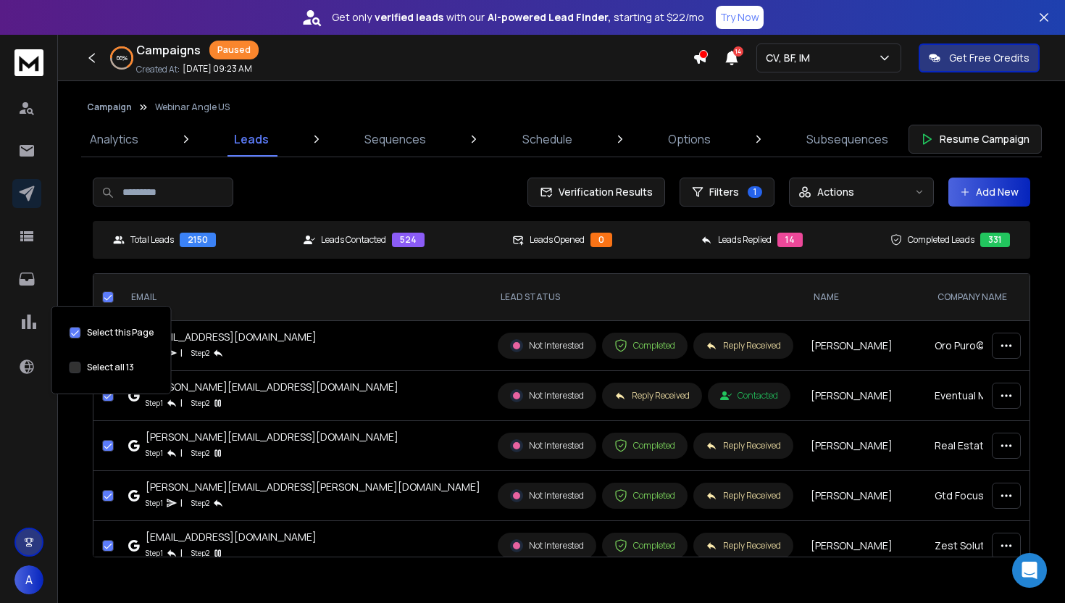
click at [75, 367] on button "Select this Page" at bounding box center [76, 367] width 12 height 12
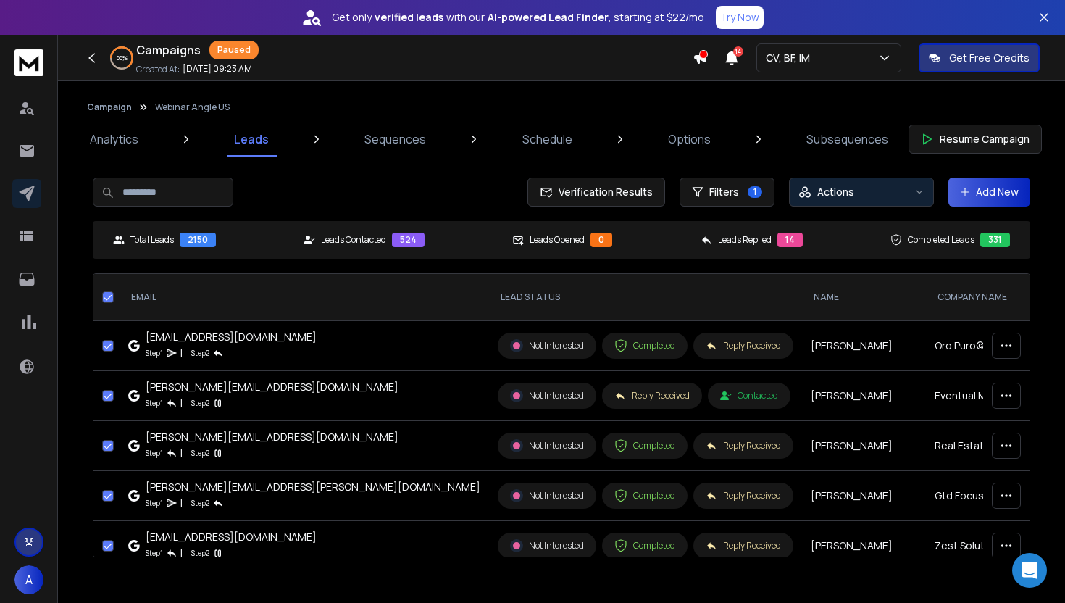
click at [851, 198] on p "Actions" at bounding box center [835, 192] width 37 height 14
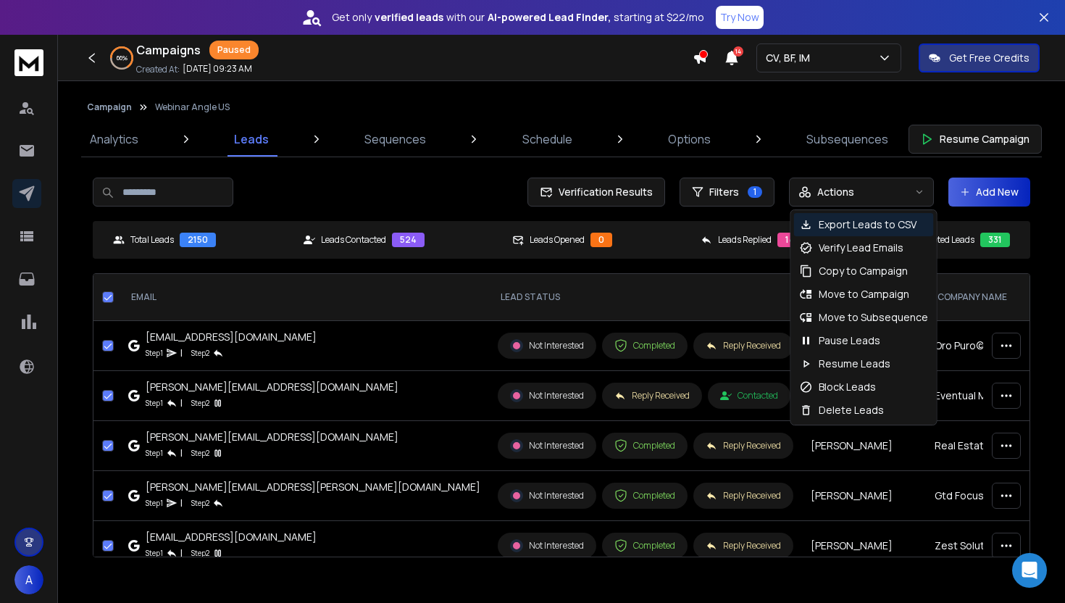
click at [850, 225] on p "Export Leads to CSV" at bounding box center [868, 224] width 98 height 14
